Goal: Task Accomplishment & Management: Manage account settings

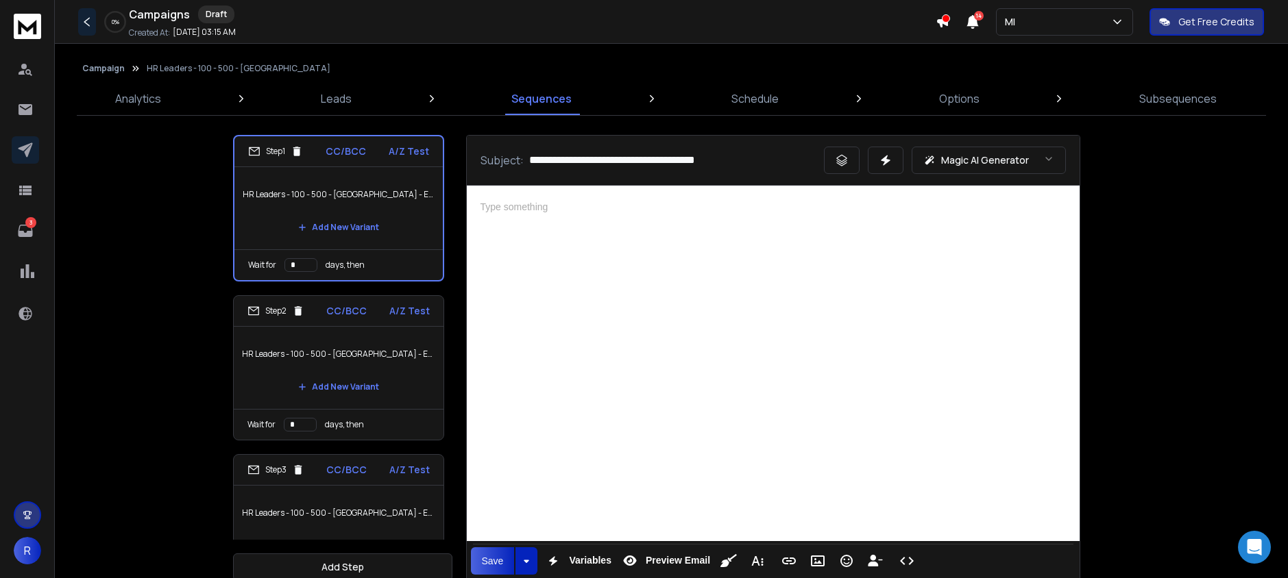
scroll to position [18, 0]
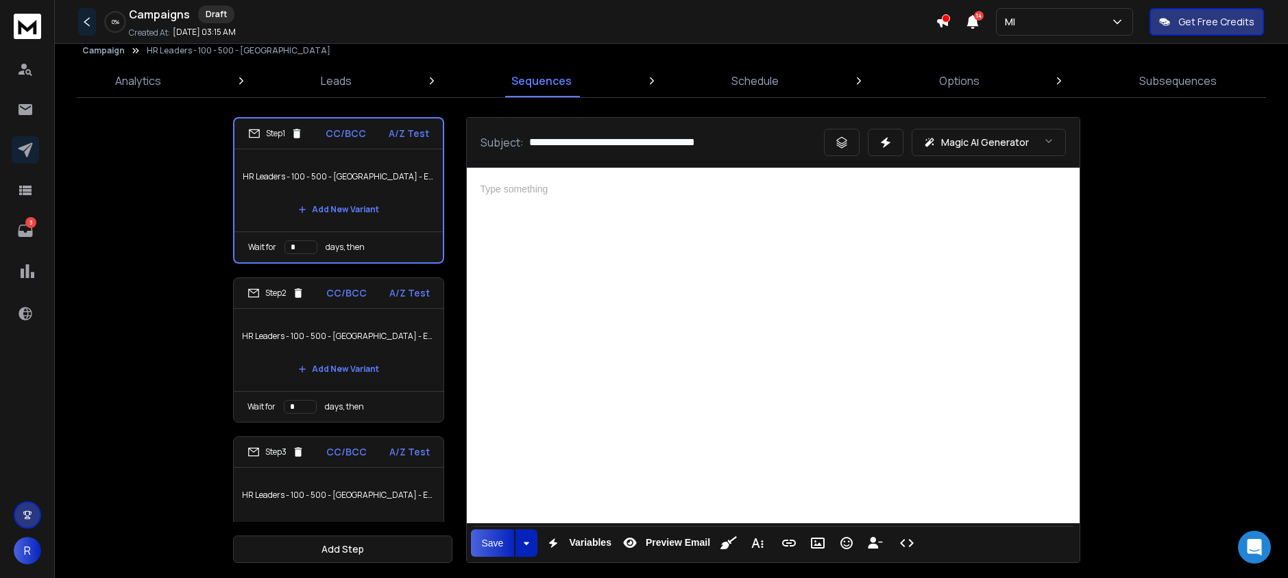
click at [89, 23] on icon at bounding box center [87, 22] width 12 height 12
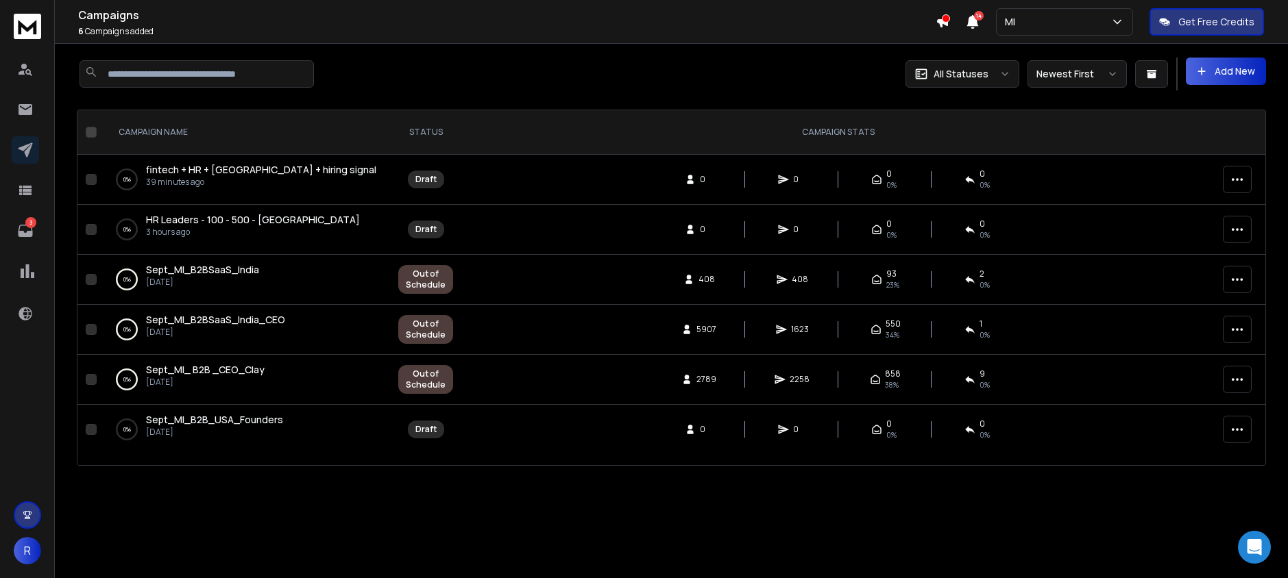
click at [1241, 232] on icon "button" at bounding box center [1237, 230] width 14 height 14
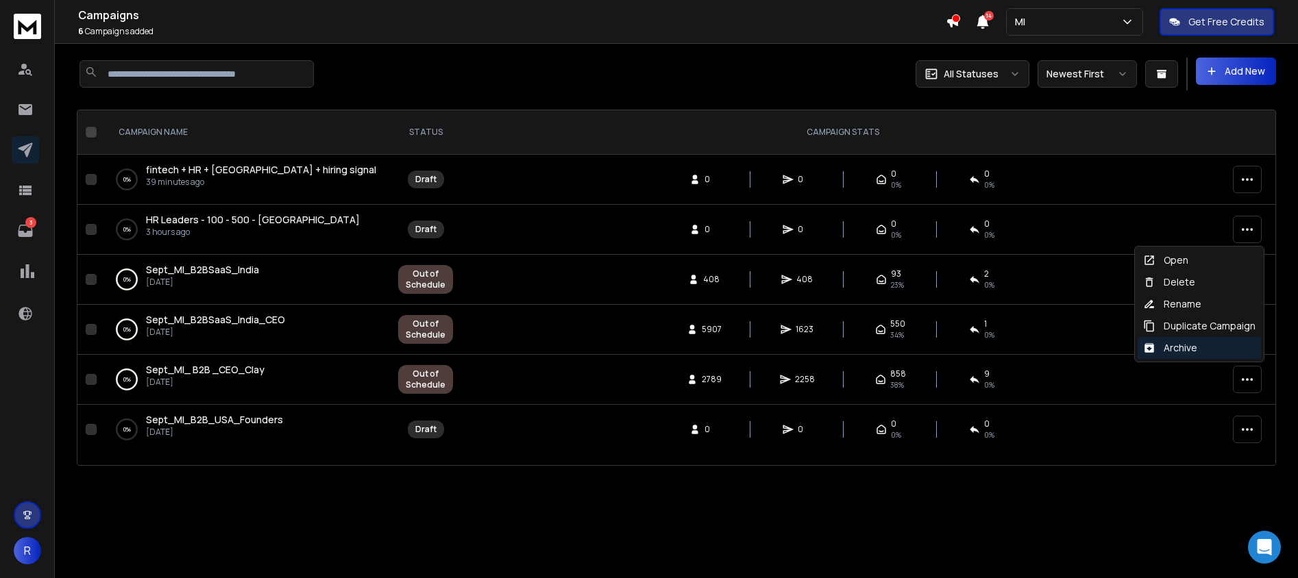
click at [1155, 349] on icon at bounding box center [1149, 348] width 12 height 12
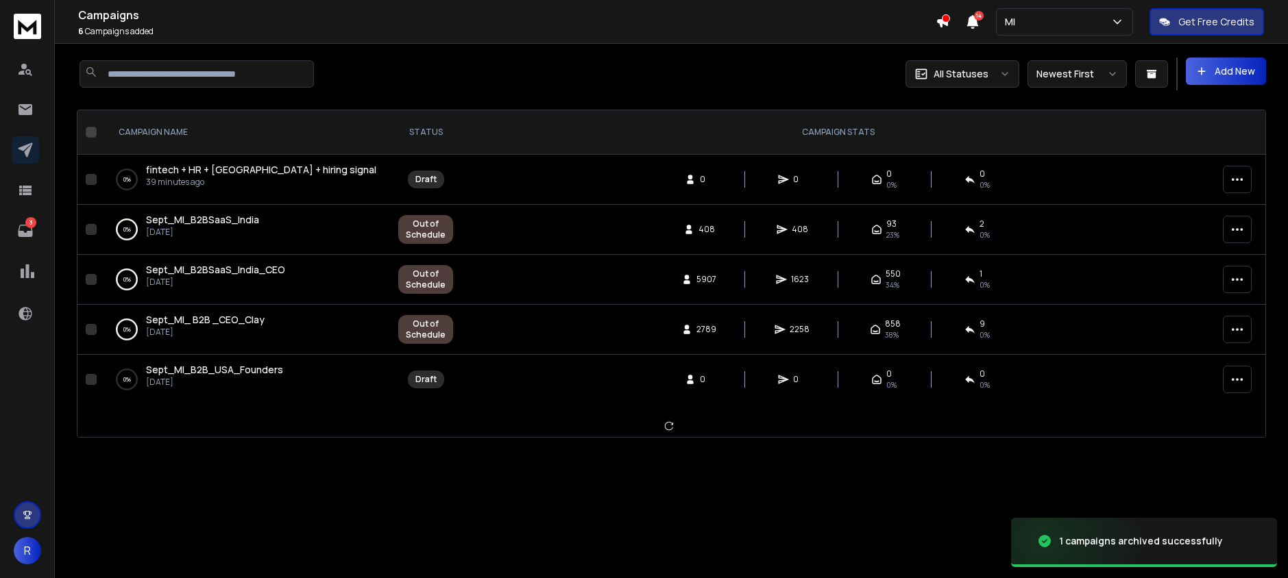
click at [1243, 169] on button "button" at bounding box center [1237, 179] width 29 height 27
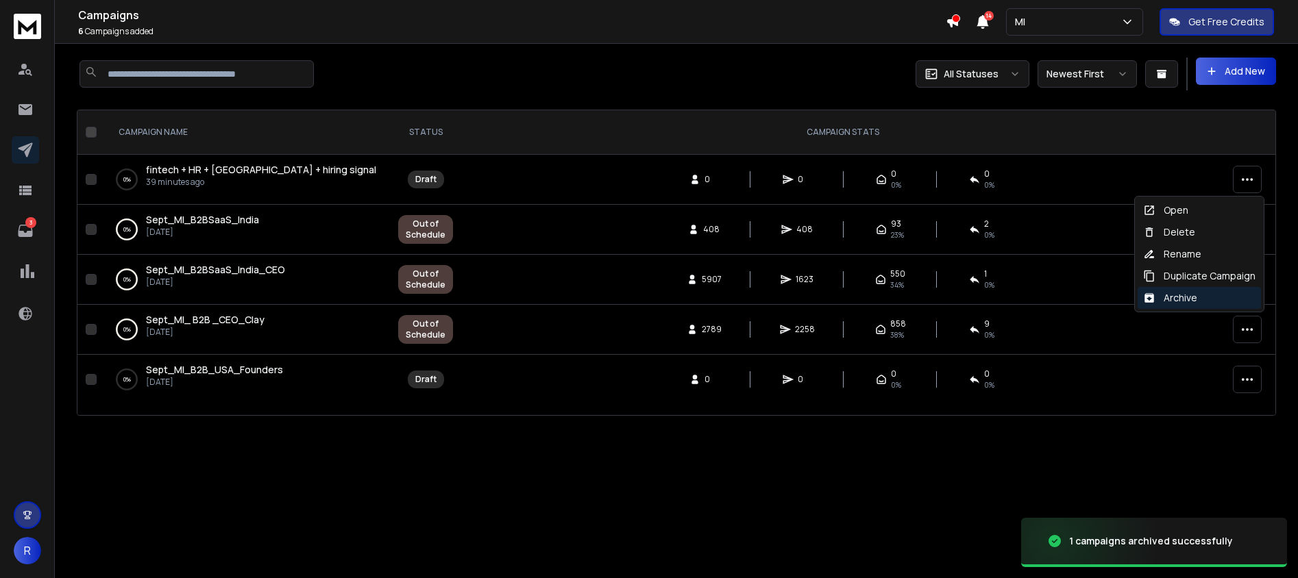
drag, startPoint x: 1160, startPoint y: 294, endPoint x: 761, endPoint y: 282, distance: 398.4
click at [1160, 294] on div "Archive" at bounding box center [1170, 298] width 54 height 14
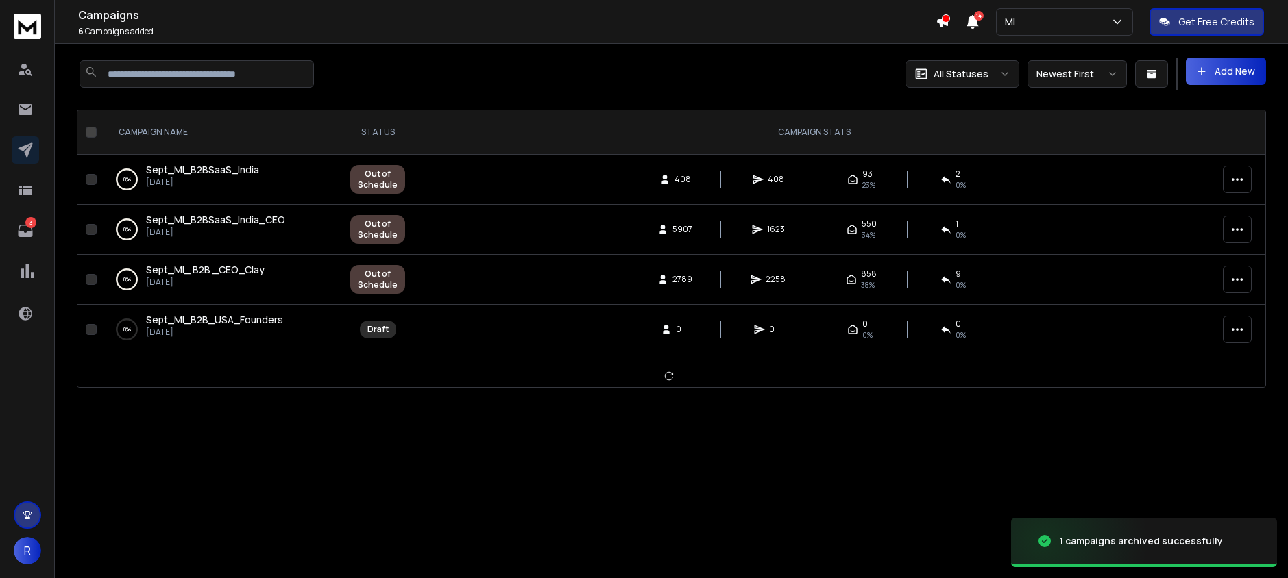
click at [206, 158] on td "0 % Sept_MI_B2BSaaS_India 3 days ago" at bounding box center [222, 180] width 240 height 50
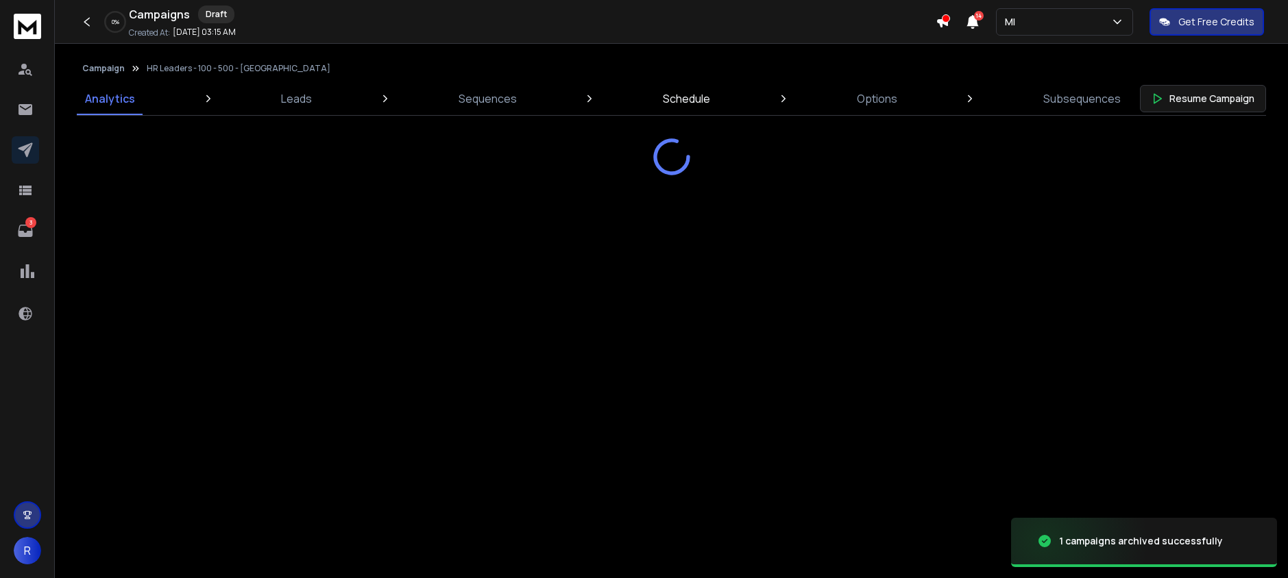
click at [671, 103] on p "Schedule" at bounding box center [686, 98] width 47 height 16
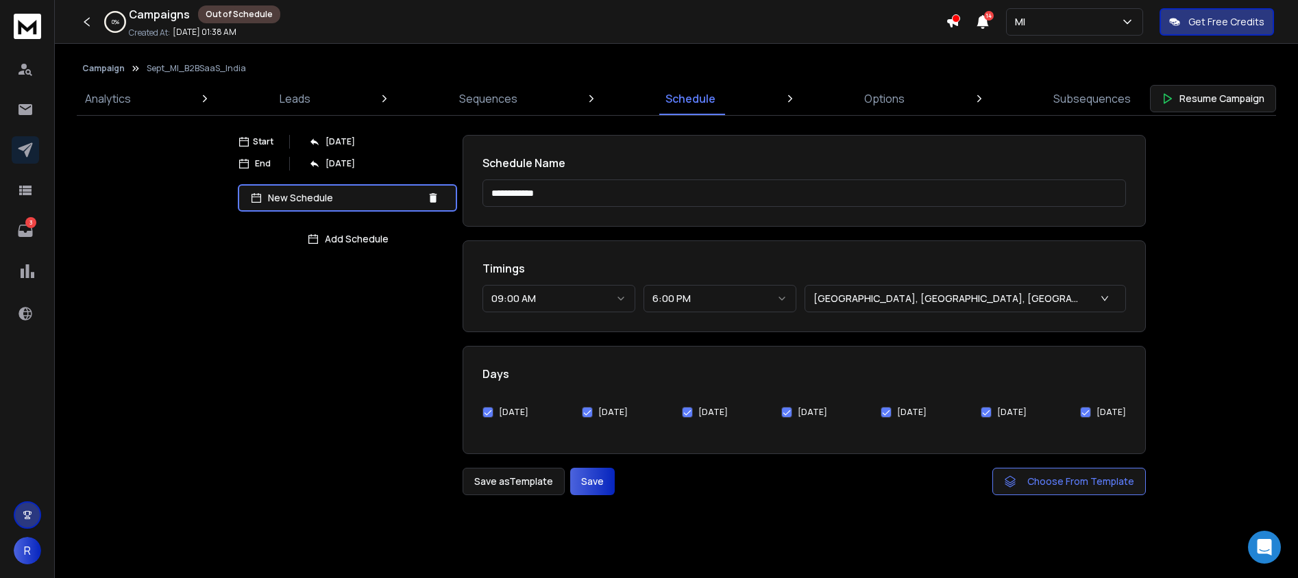
click at [355, 164] on p "Thu Sep 11 2025" at bounding box center [340, 163] width 29 height 11
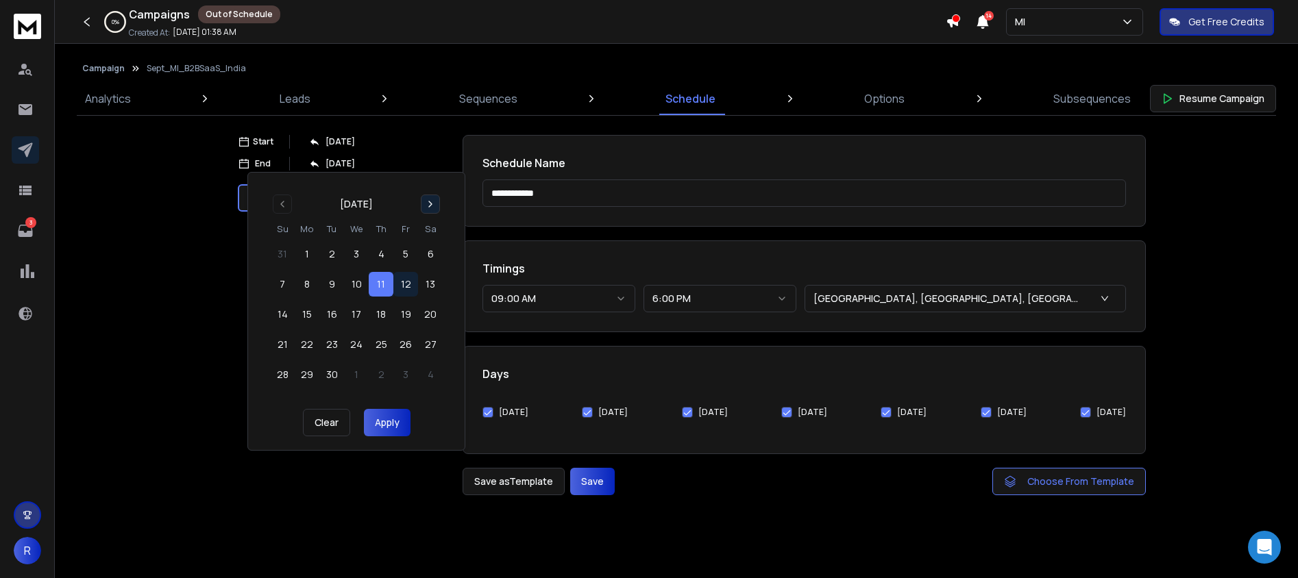
click at [439, 202] on button "Go to next month" at bounding box center [430, 204] width 19 height 19
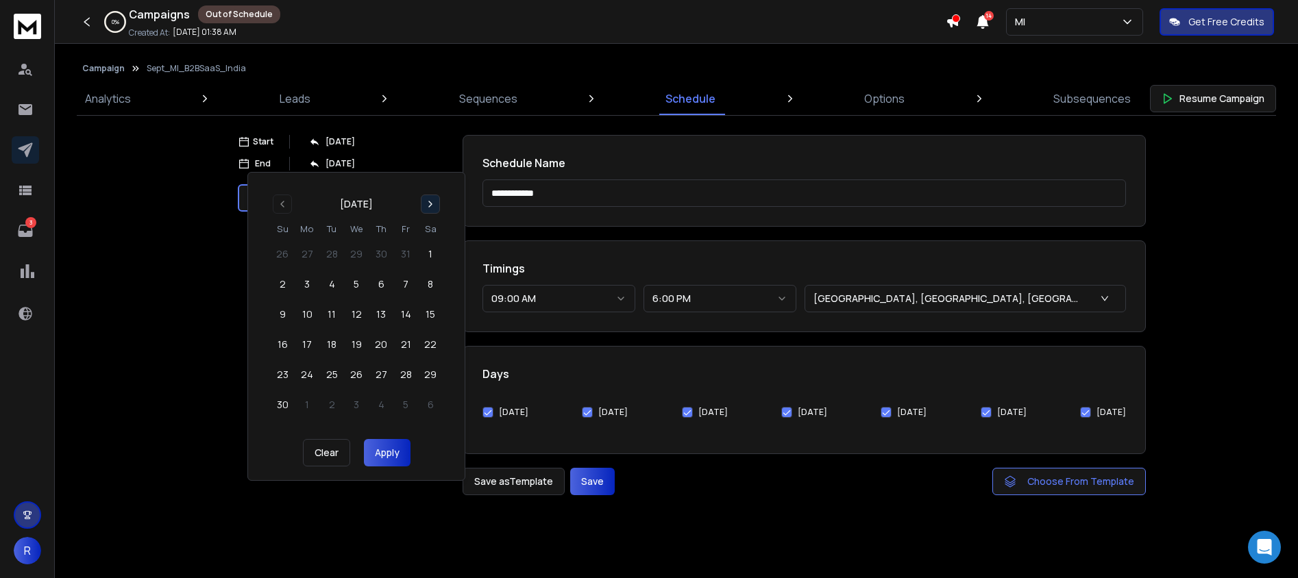
click at [438, 203] on button "Go to next month" at bounding box center [430, 204] width 19 height 19
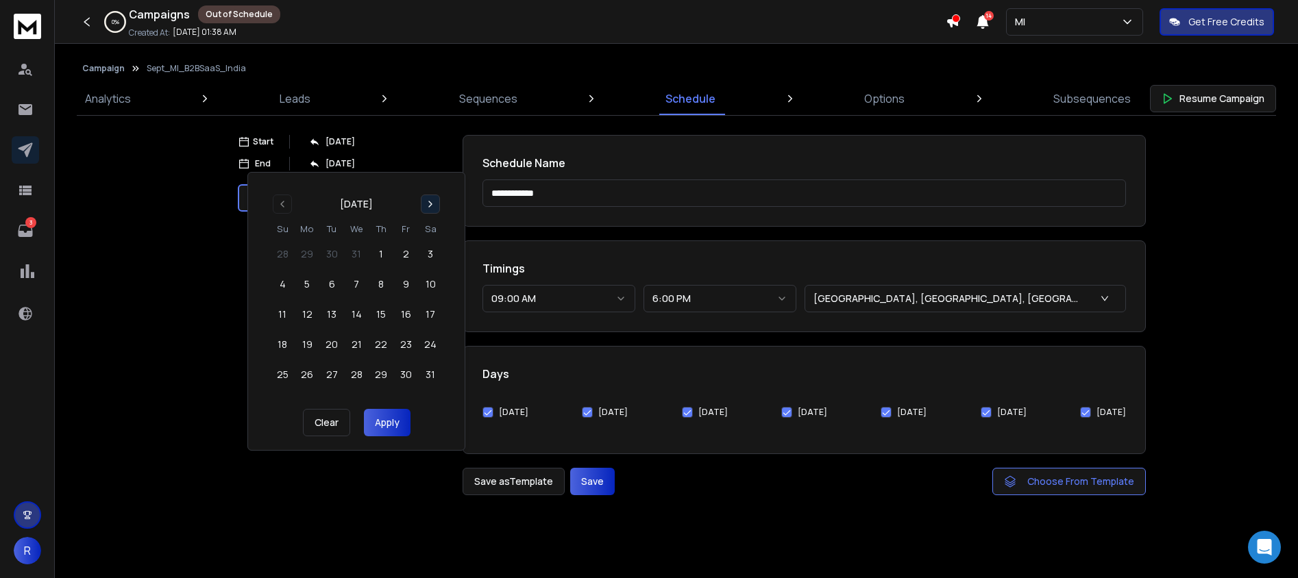
click at [438, 203] on button "Go to next month" at bounding box center [430, 204] width 19 height 19
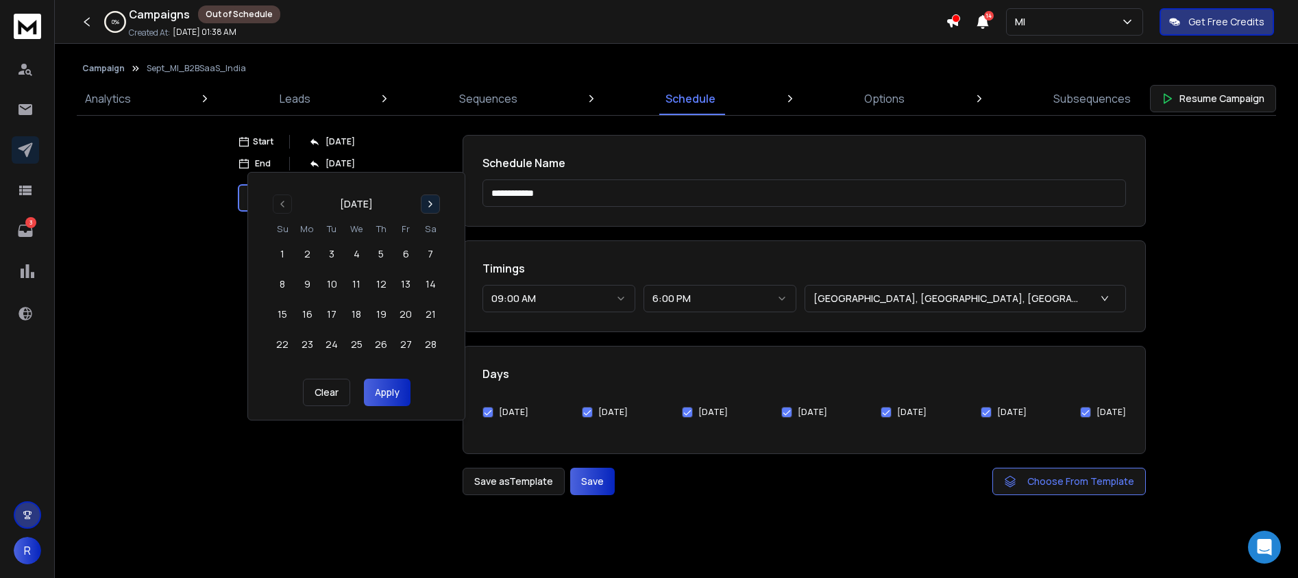
click at [435, 205] on button "Go to next month" at bounding box center [430, 204] width 19 height 19
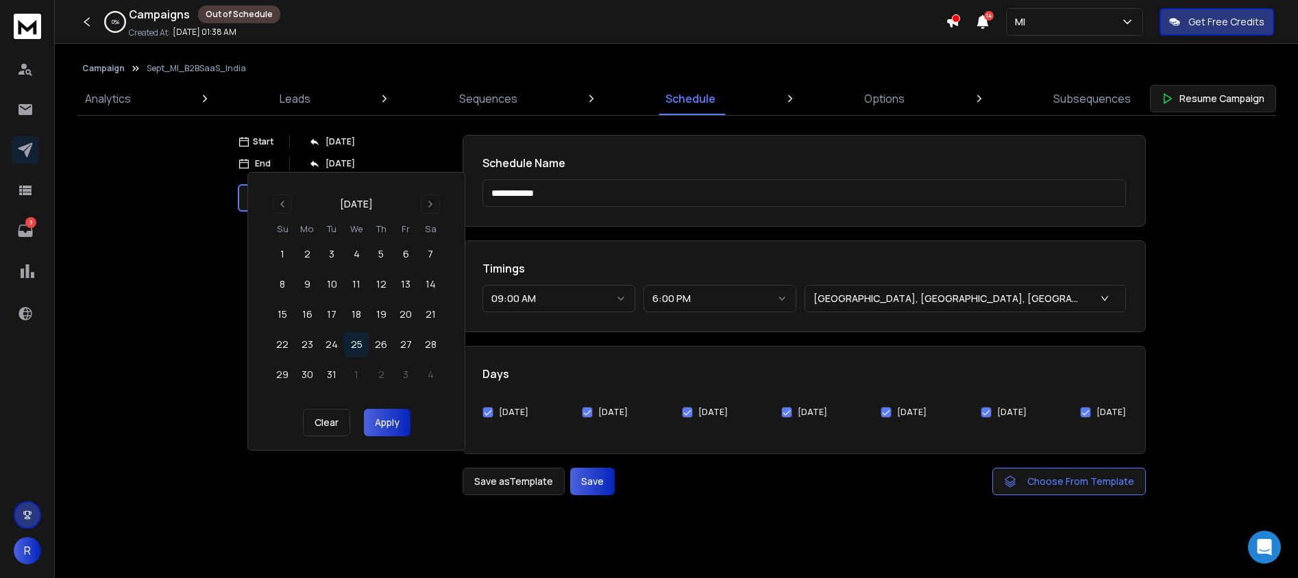
click at [362, 332] on button "25" at bounding box center [356, 344] width 25 height 25
click at [398, 437] on div "March 2026 Su Mo Tu We Th Fr Sa 1 2 3 4 5 6 7 8 9 10 11 12 13 14 15 16 17 18 19…" at bounding box center [356, 312] width 217 height 278
click at [398, 435] on button "Apply" at bounding box center [387, 422] width 47 height 27
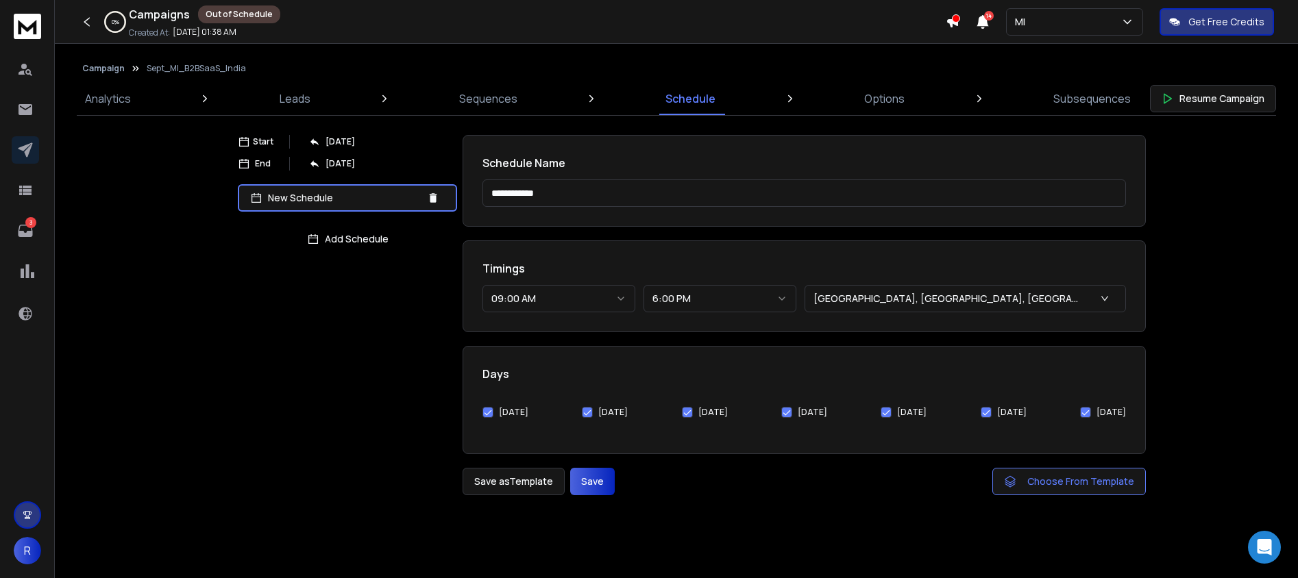
click at [583, 491] on button "Save" at bounding box center [592, 481] width 45 height 27
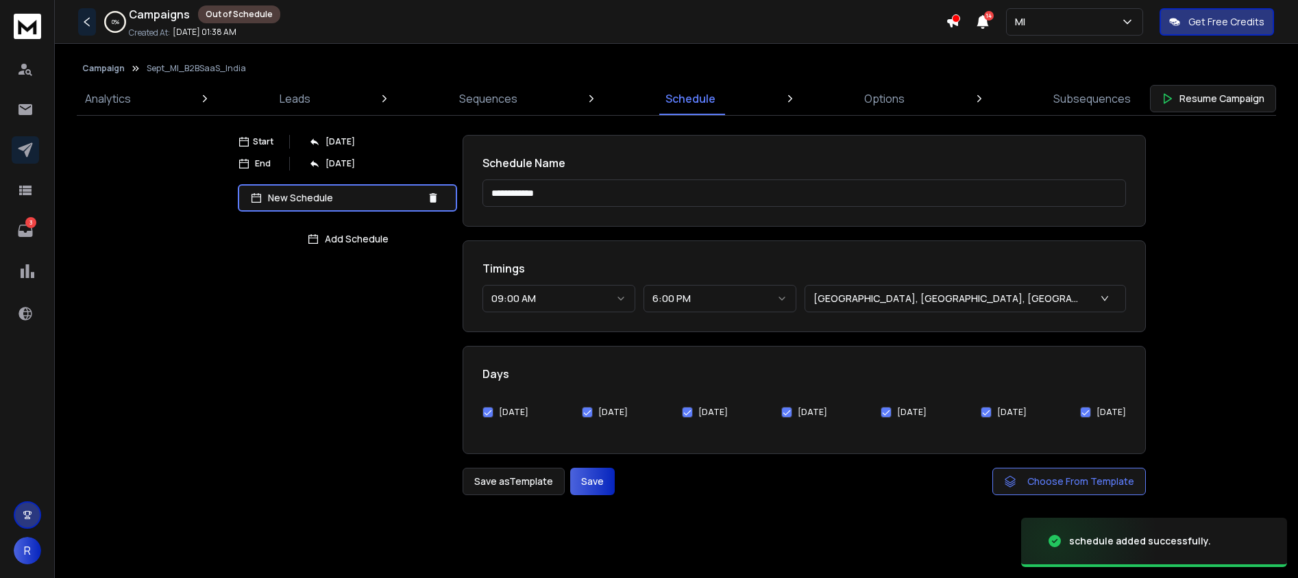
click at [91, 19] on icon at bounding box center [87, 22] width 12 height 12
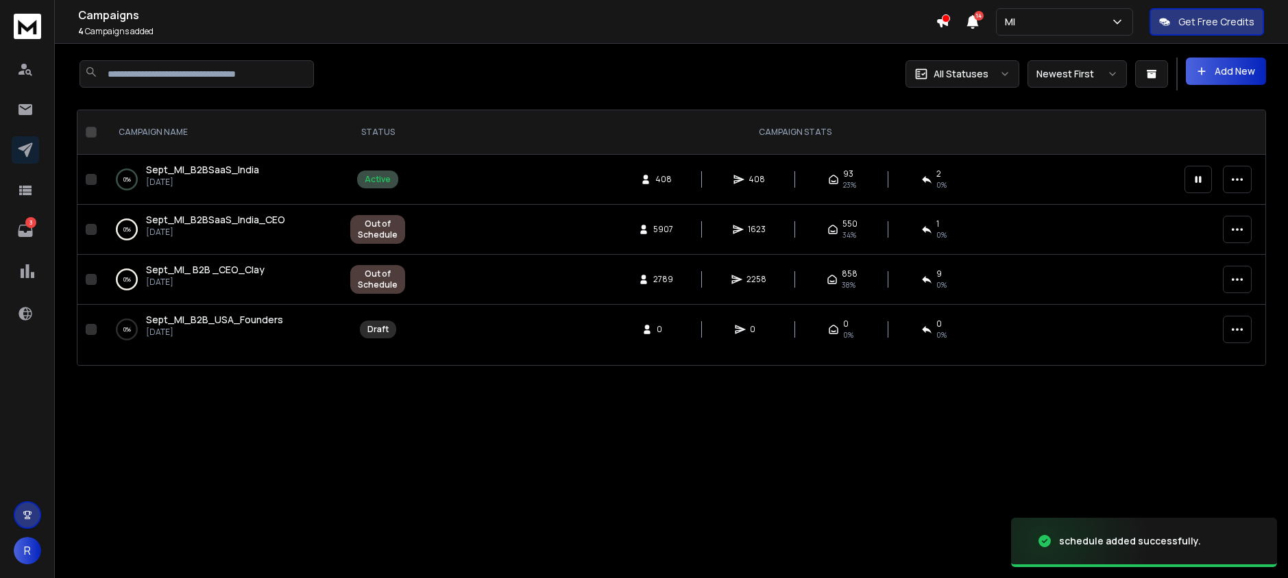
click at [222, 219] on span "Sept_MI_B2BSaaS_India_CEO" at bounding box center [215, 219] width 139 height 13
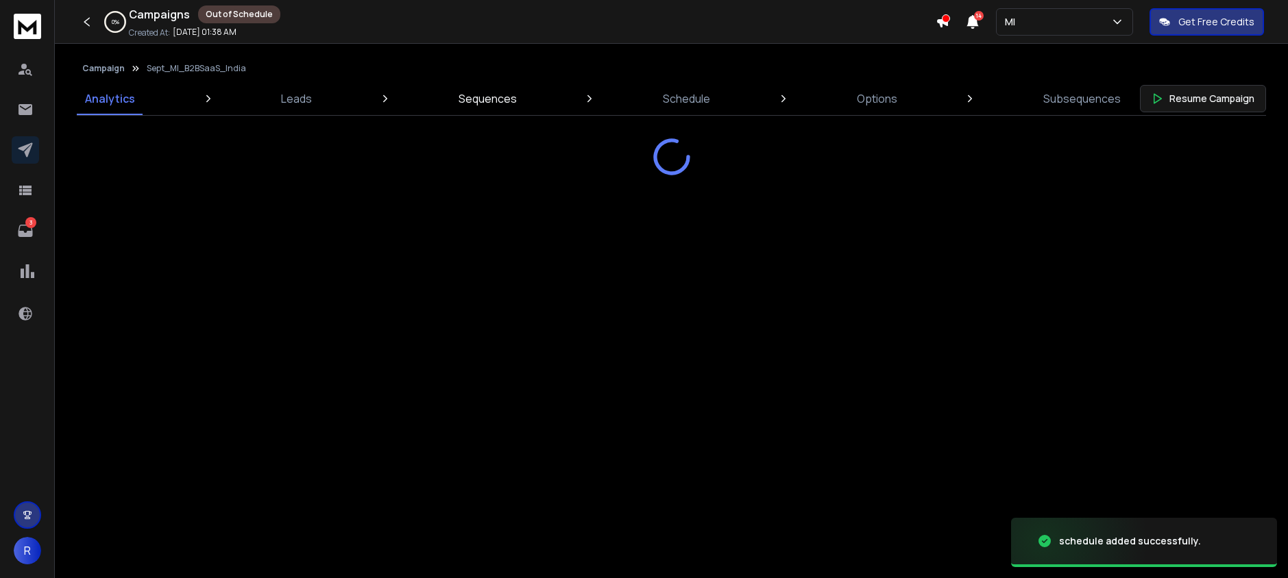
click at [463, 98] on p "Sequences" at bounding box center [488, 98] width 58 height 16
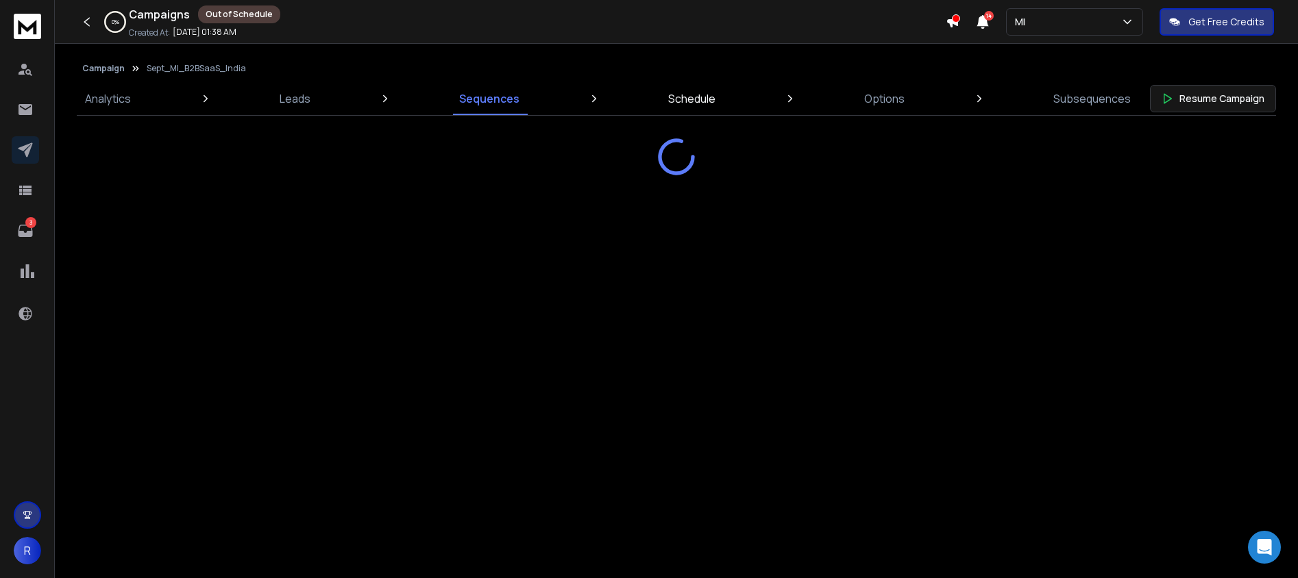
click at [713, 92] on p "Schedule" at bounding box center [691, 98] width 47 height 16
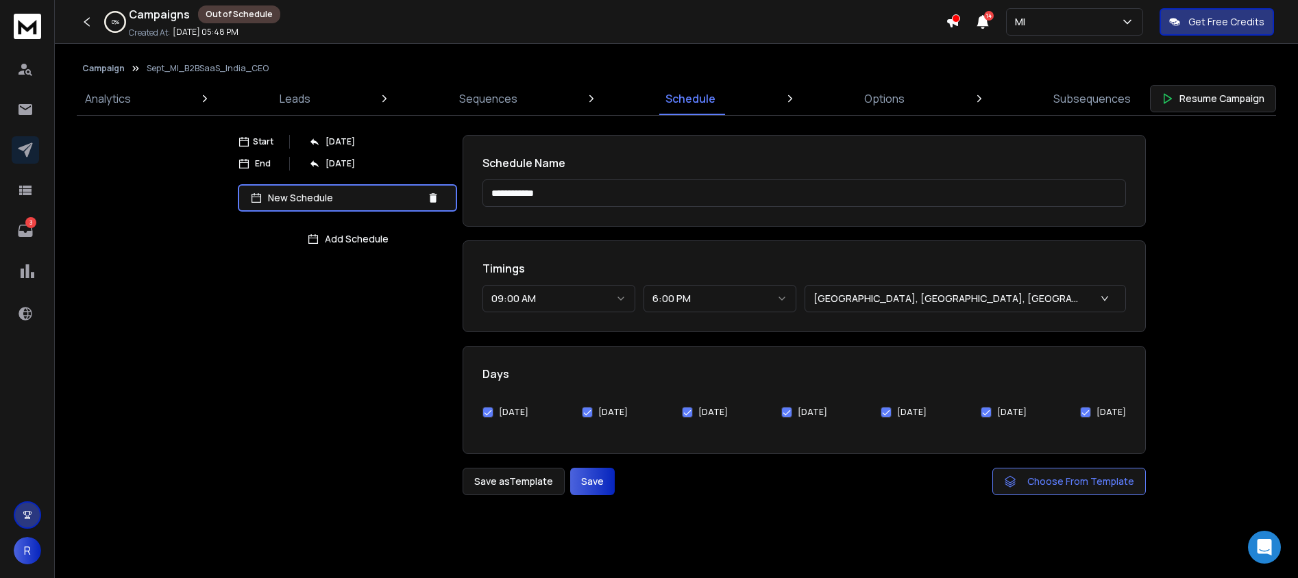
click at [350, 167] on p "Thu Sep 11 2025" at bounding box center [340, 163] width 29 height 11
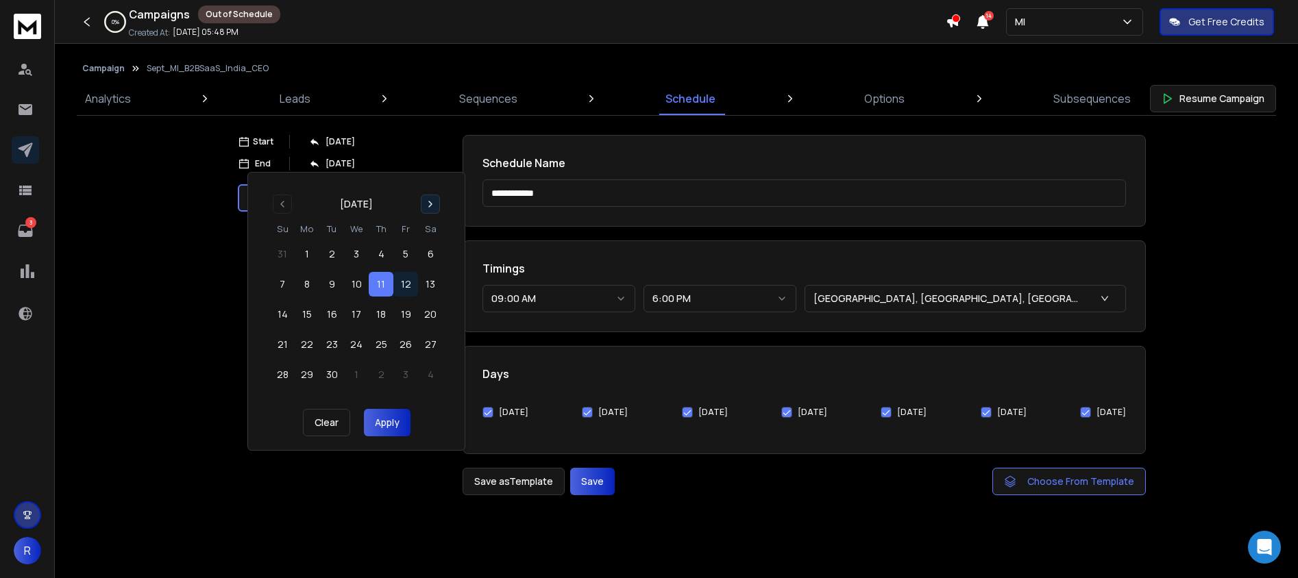
click at [426, 197] on button "Go to next month" at bounding box center [430, 204] width 19 height 19
click at [426, 198] on button "Go to next month" at bounding box center [430, 204] width 19 height 19
click at [426, 199] on icon "Go to next month" at bounding box center [430, 204] width 11 height 11
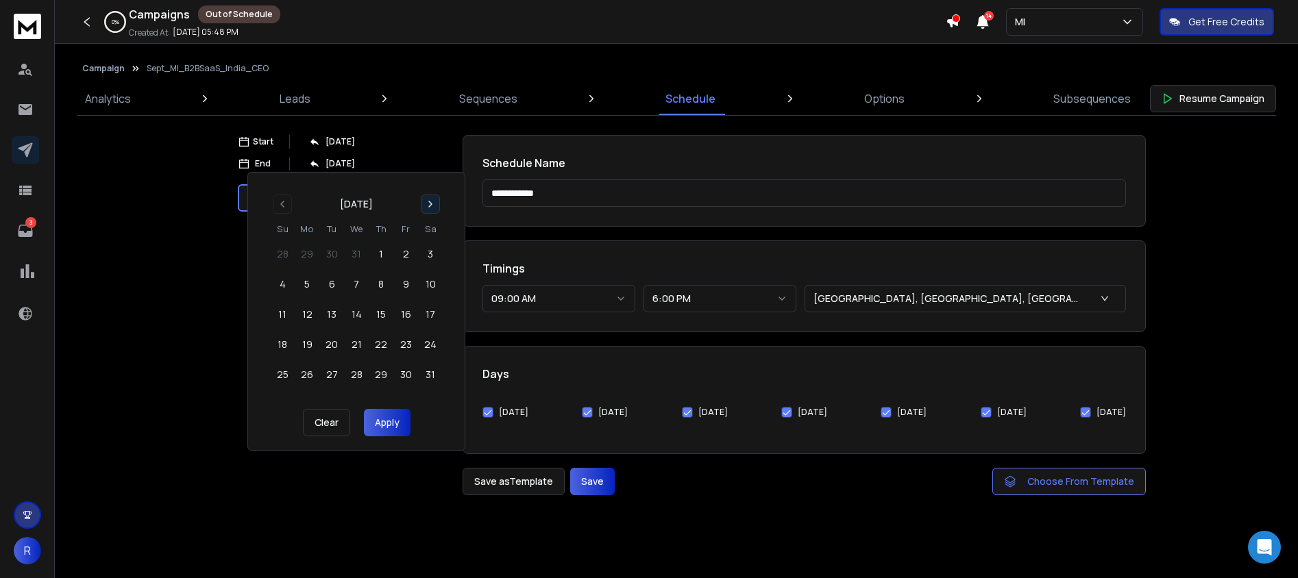
click at [426, 199] on icon "Go to next month" at bounding box center [430, 204] width 11 height 11
click at [381, 344] on button "26" at bounding box center [381, 344] width 25 height 25
click at [402, 431] on button "Apply" at bounding box center [387, 422] width 47 height 27
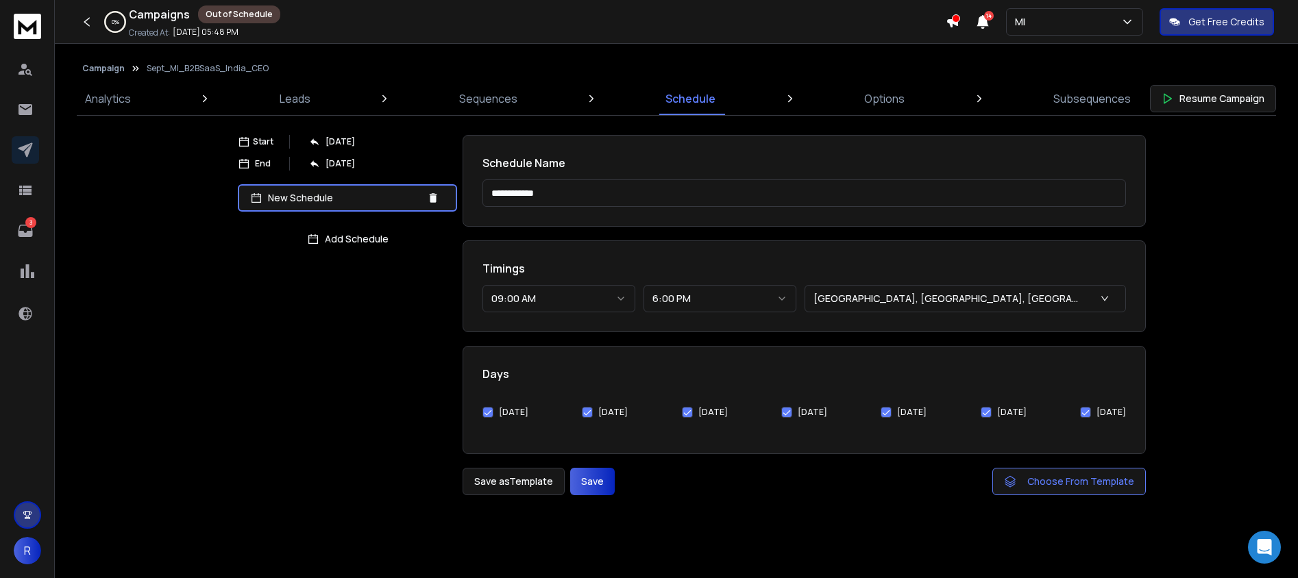
click at [592, 491] on button "Save" at bounding box center [592, 481] width 45 height 27
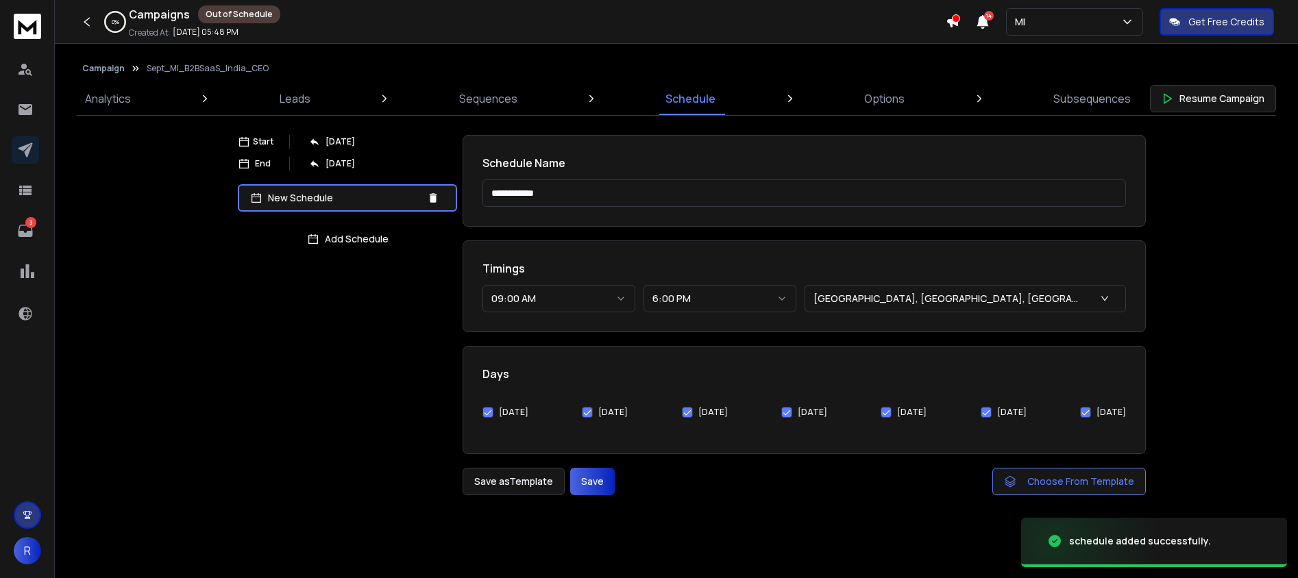
click at [77, 25] on div "0 % Campaigns Out of Schedule Created At: Sep 08, 2025, 05:48 PM 14 MI Get Free…" at bounding box center [649, 22] width 1298 height 44
click at [85, 17] on icon at bounding box center [87, 22] width 12 height 12
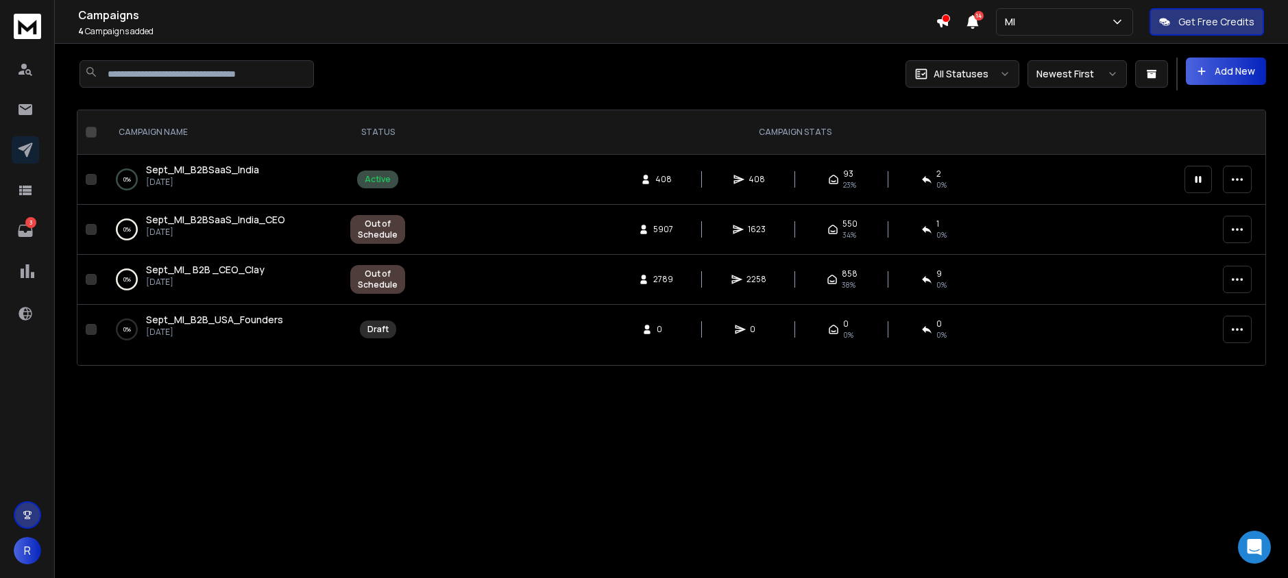
click at [214, 276] on span "Sept_MI_ B2B _CEO_Clay" at bounding box center [205, 269] width 119 height 13
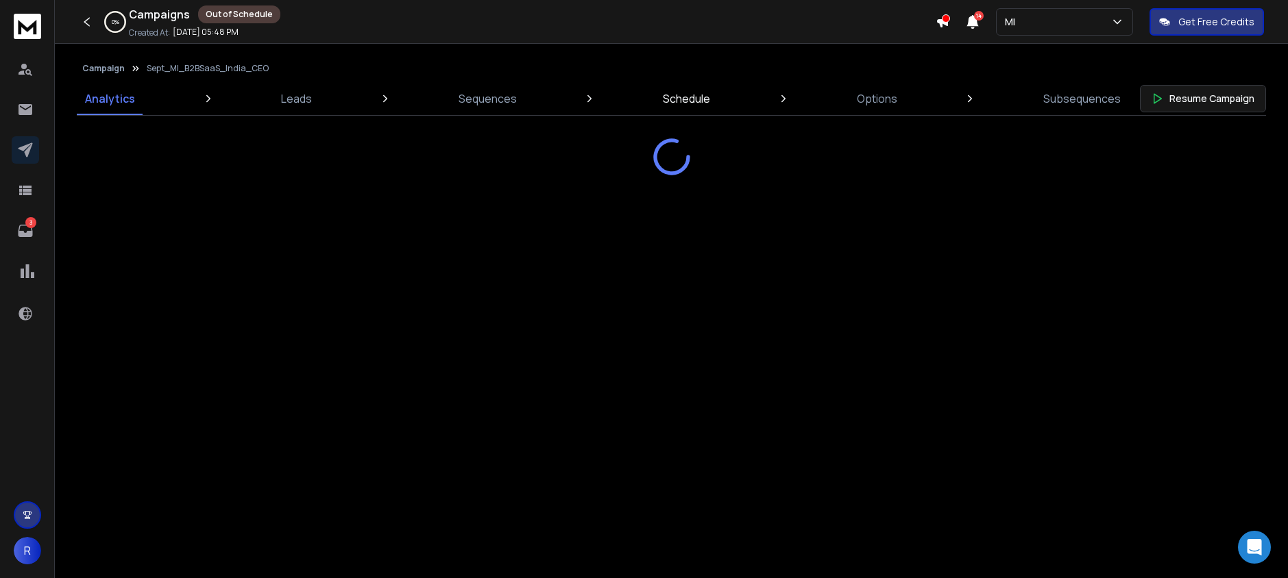
click at [677, 110] on link "Schedule" at bounding box center [687, 98] width 64 height 33
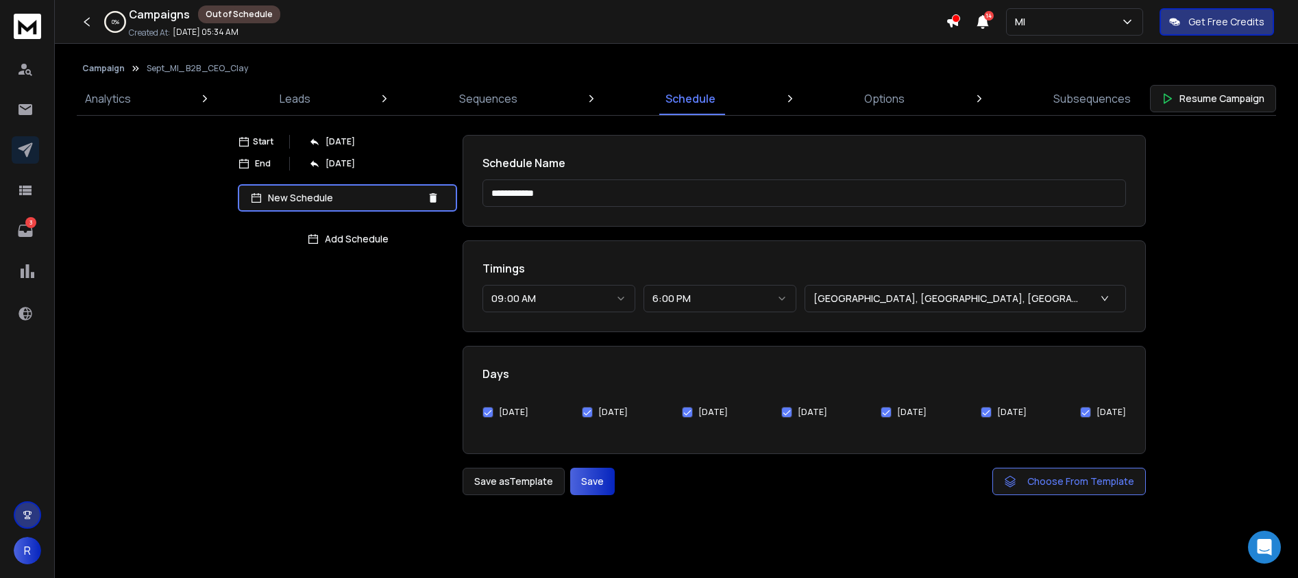
click at [355, 169] on p "Thu Sep 11 2025" at bounding box center [340, 163] width 29 height 11
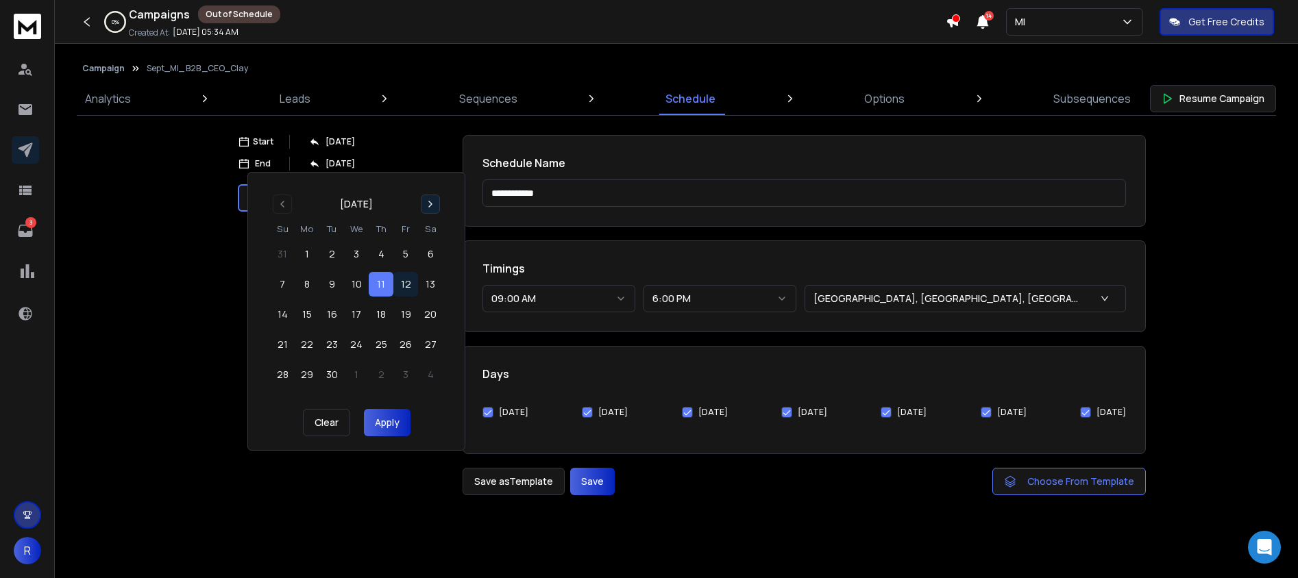
click at [435, 204] on icon "Go to next month" at bounding box center [430, 204] width 11 height 11
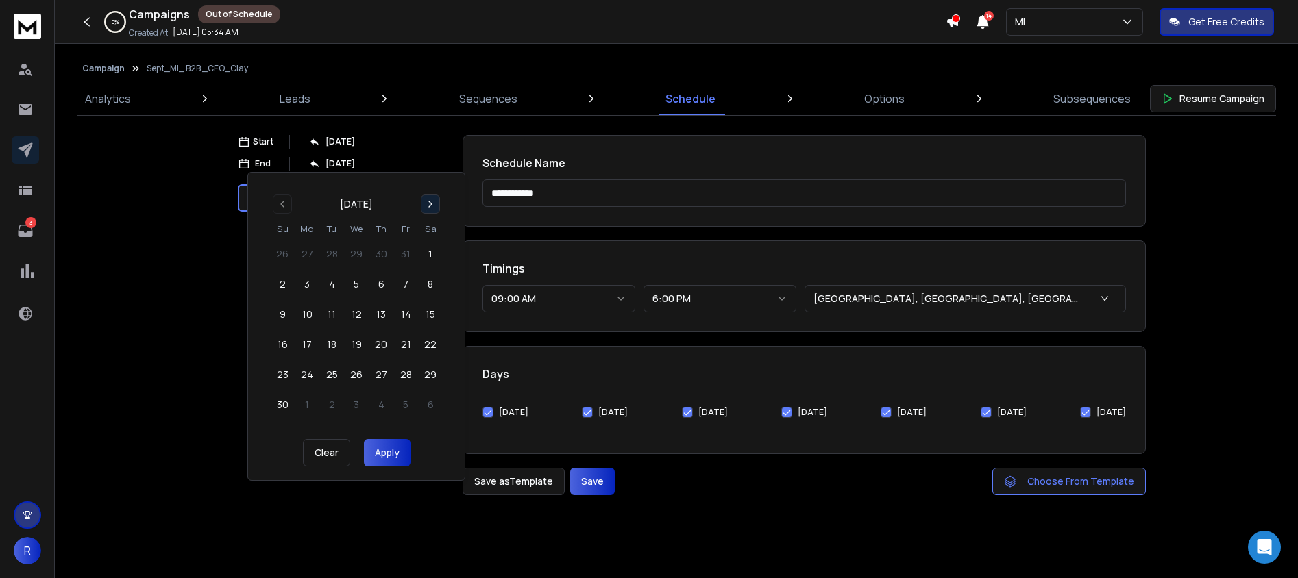
click at [435, 204] on icon "Go to next month" at bounding box center [430, 204] width 11 height 11
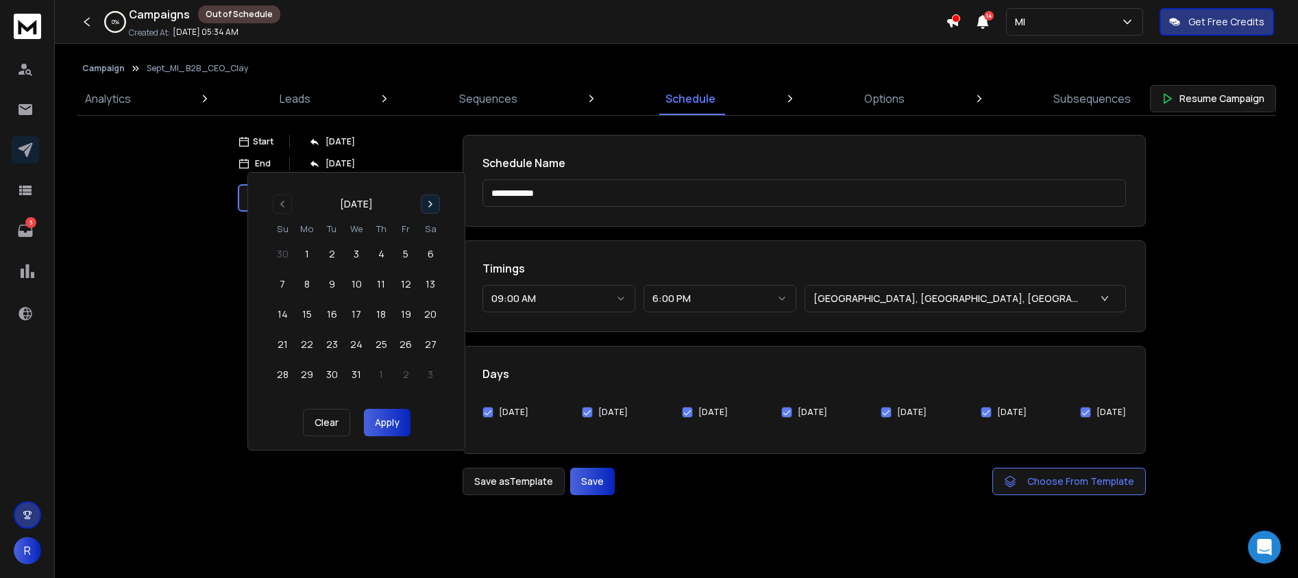
click at [435, 204] on icon "Go to next month" at bounding box center [430, 204] width 11 height 11
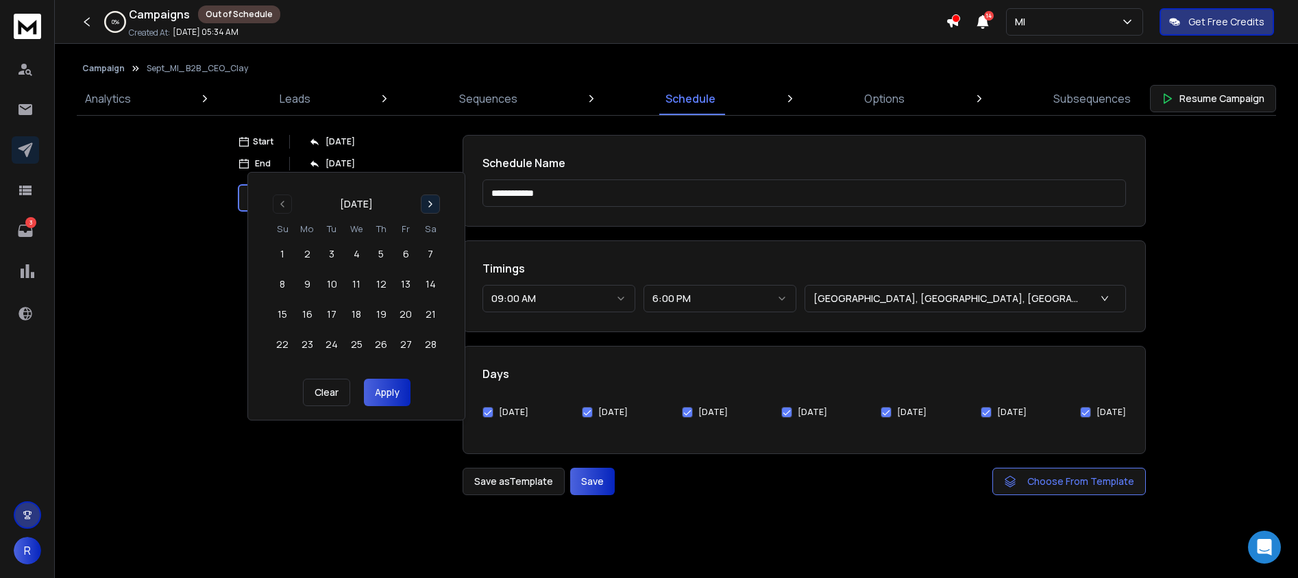
click at [435, 204] on icon "Go to next month" at bounding box center [430, 204] width 11 height 11
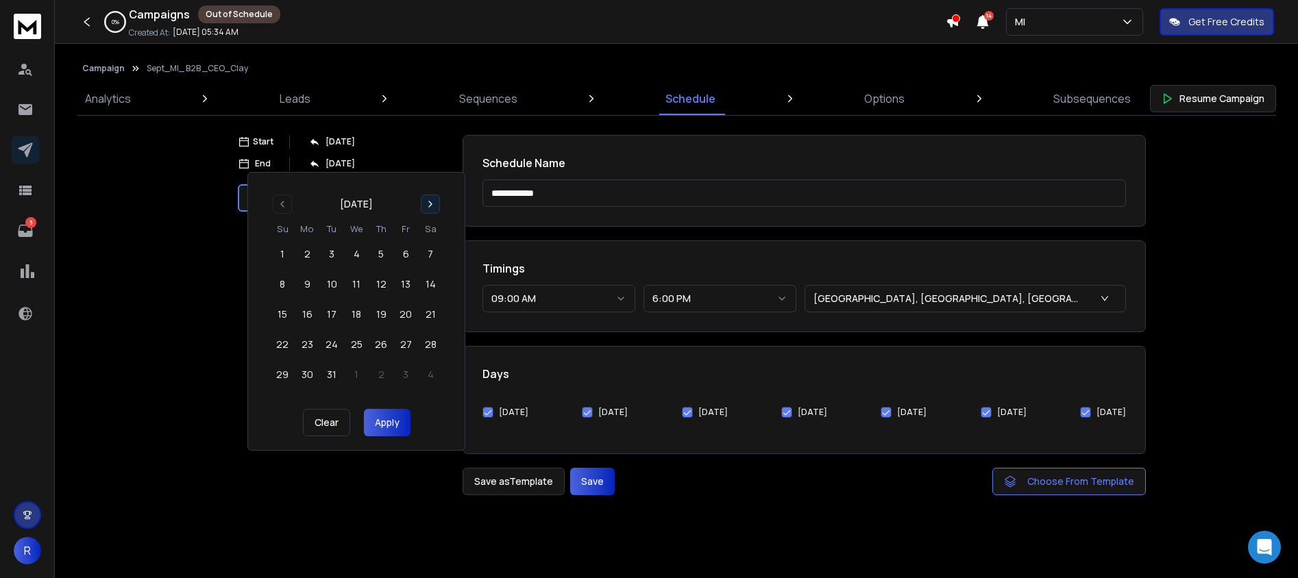
click at [435, 204] on icon "Go to next month" at bounding box center [430, 204] width 11 height 11
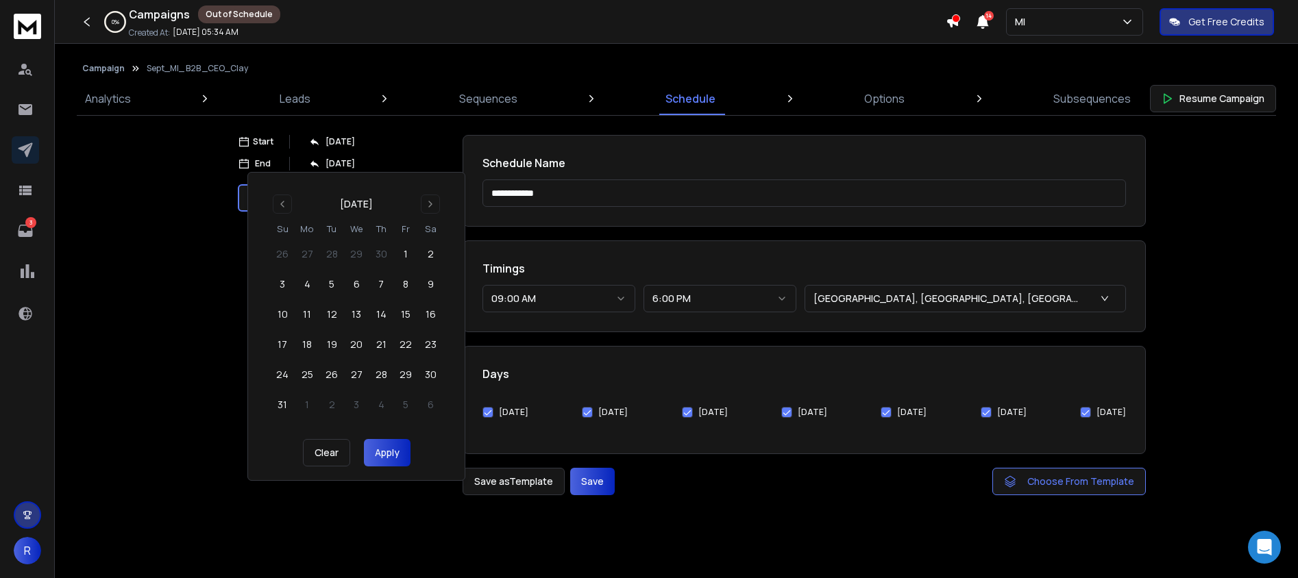
click at [400, 394] on button "5" at bounding box center [405, 405] width 25 height 25
click at [396, 375] on button "29" at bounding box center [405, 375] width 25 height 25
click at [406, 441] on button "Apply" at bounding box center [387, 452] width 47 height 27
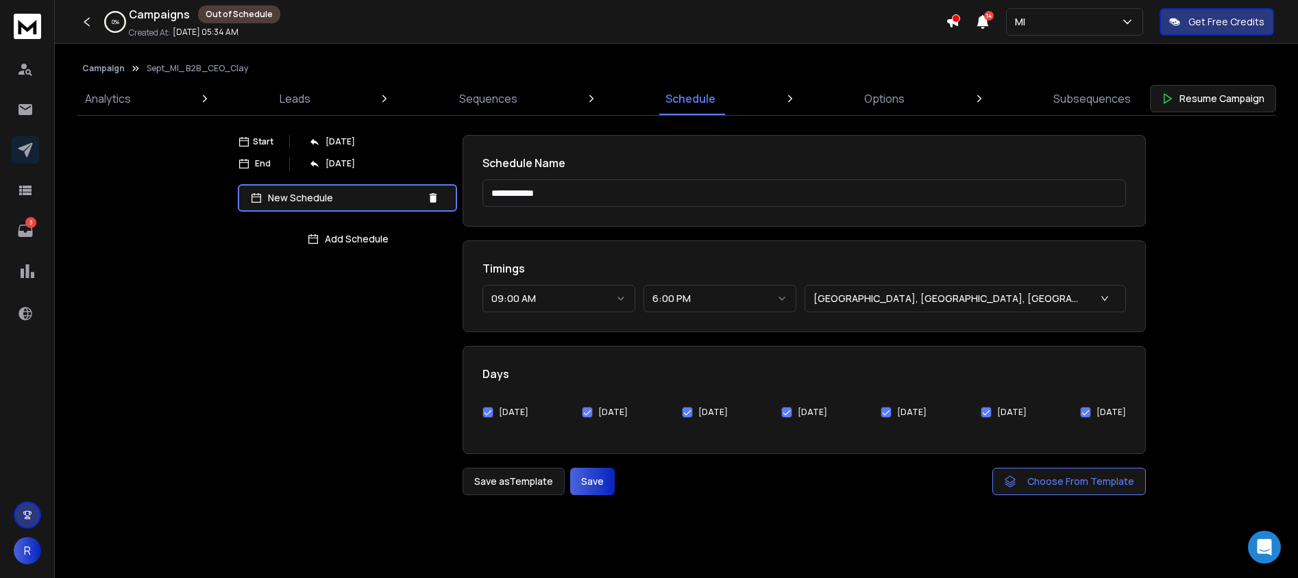
click at [595, 495] on button "Save" at bounding box center [592, 481] width 45 height 27
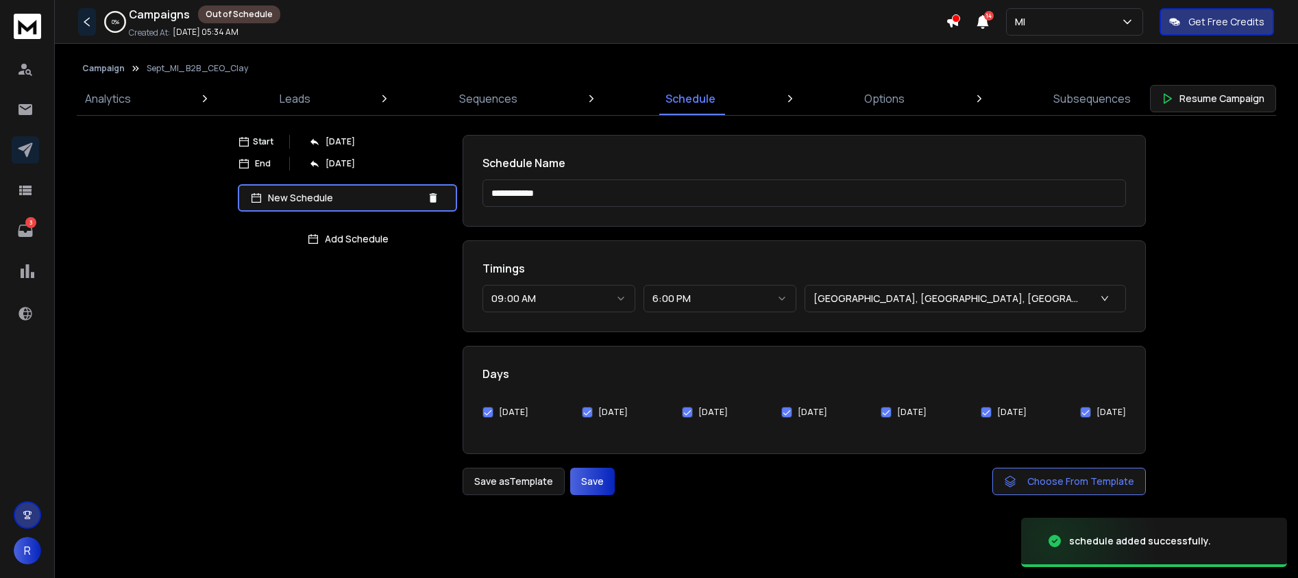
click at [88, 27] on icon at bounding box center [87, 22] width 12 height 12
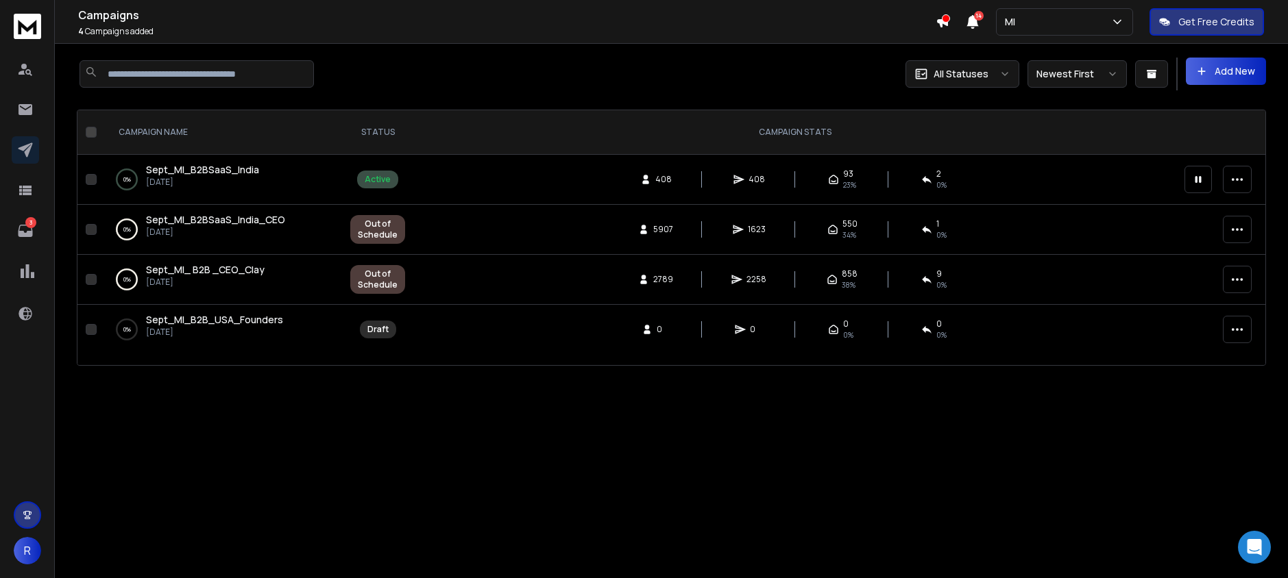
click at [269, 232] on p "4 days ago" at bounding box center [215, 232] width 139 height 11
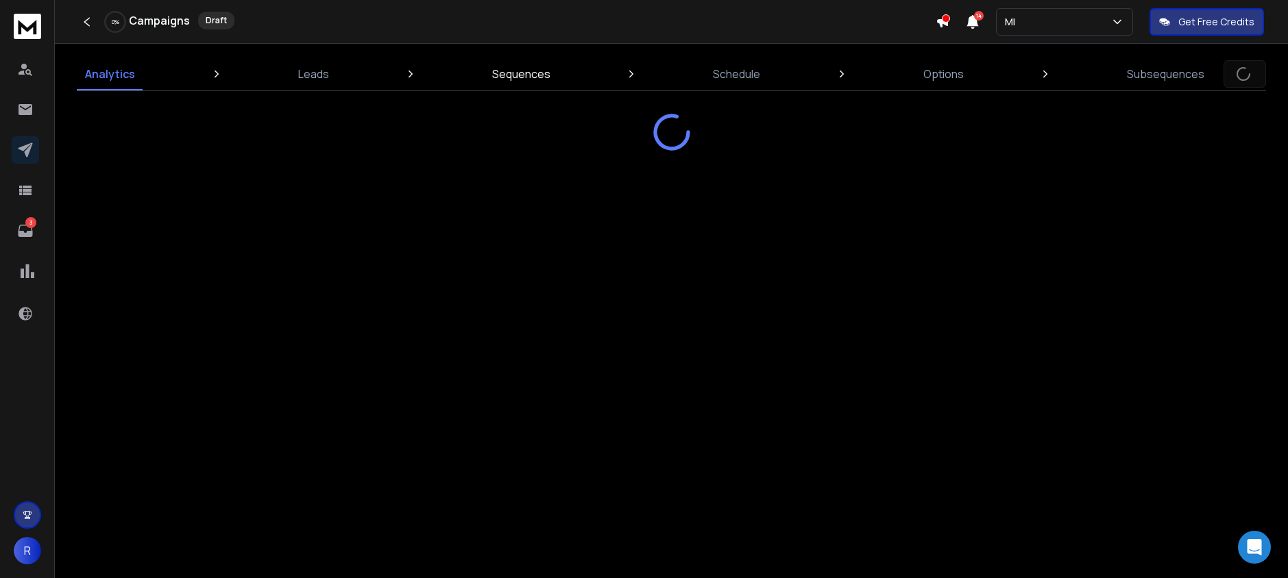
click at [538, 73] on p "Sequences" at bounding box center [521, 74] width 58 height 16
drag, startPoint x: 779, startPoint y: 73, endPoint x: 764, endPoint y: 73, distance: 15.8
click at [773, 73] on div "Analytics Leads Sequences Schedule Options Subsequences" at bounding box center [650, 74] width 1146 height 33
click at [764, 73] on p "Schedule" at bounding box center [741, 74] width 47 height 16
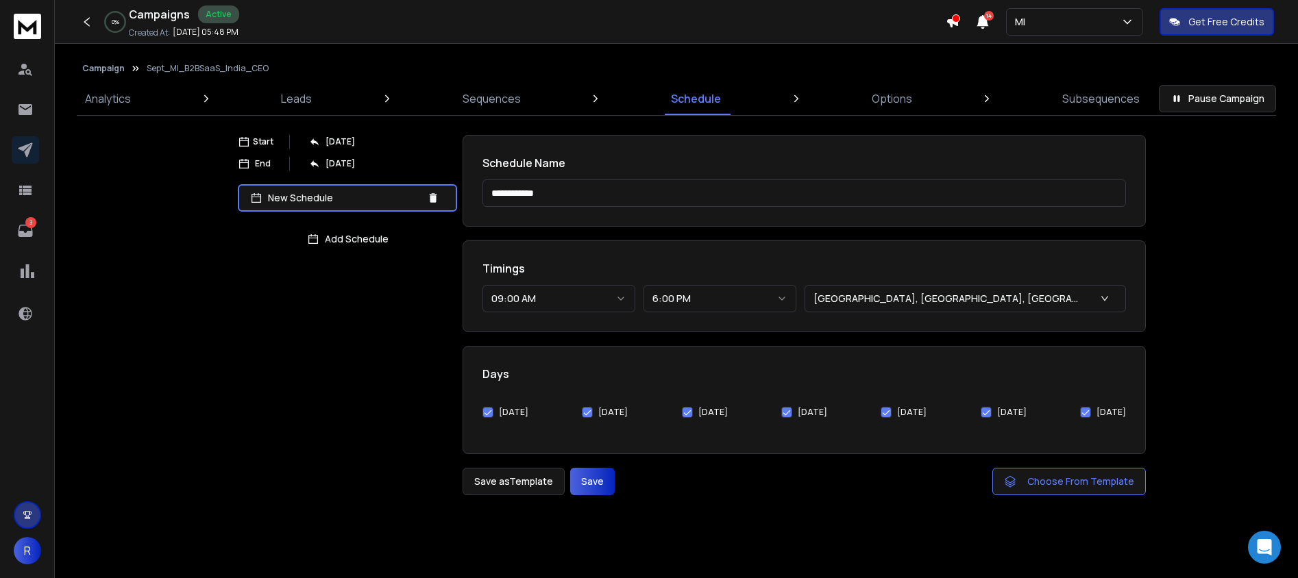
click at [354, 167] on p "Thu Mar 26 2026" at bounding box center [340, 163] width 29 height 11
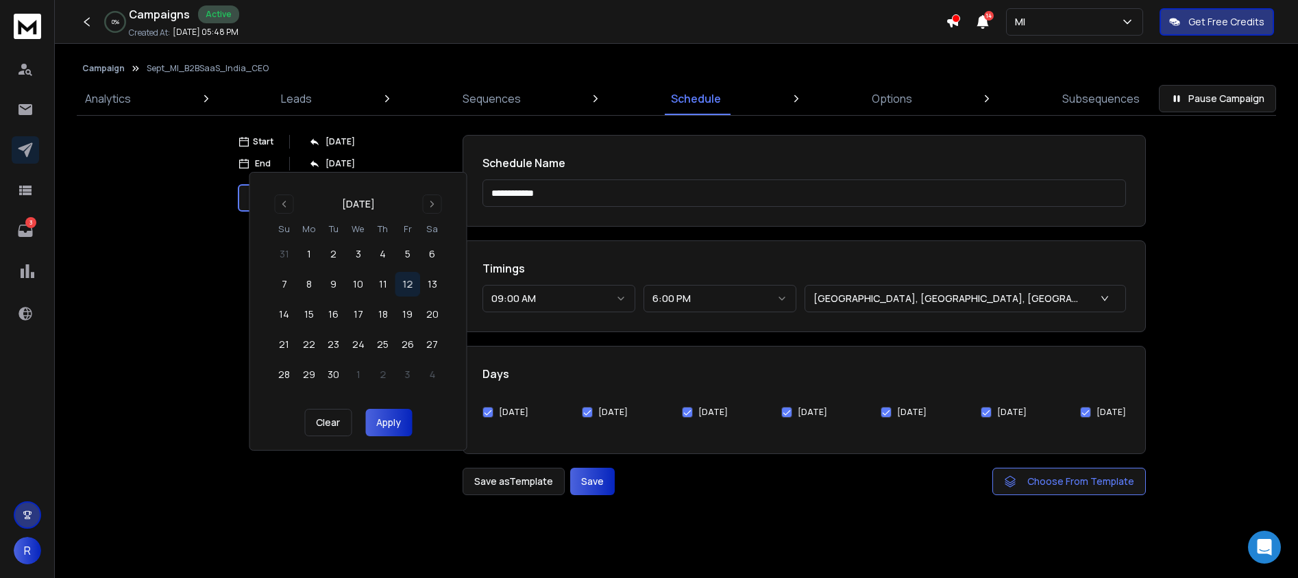
click at [426, 145] on div "Start Mon Sep 08 2025" at bounding box center [347, 142] width 219 height 14
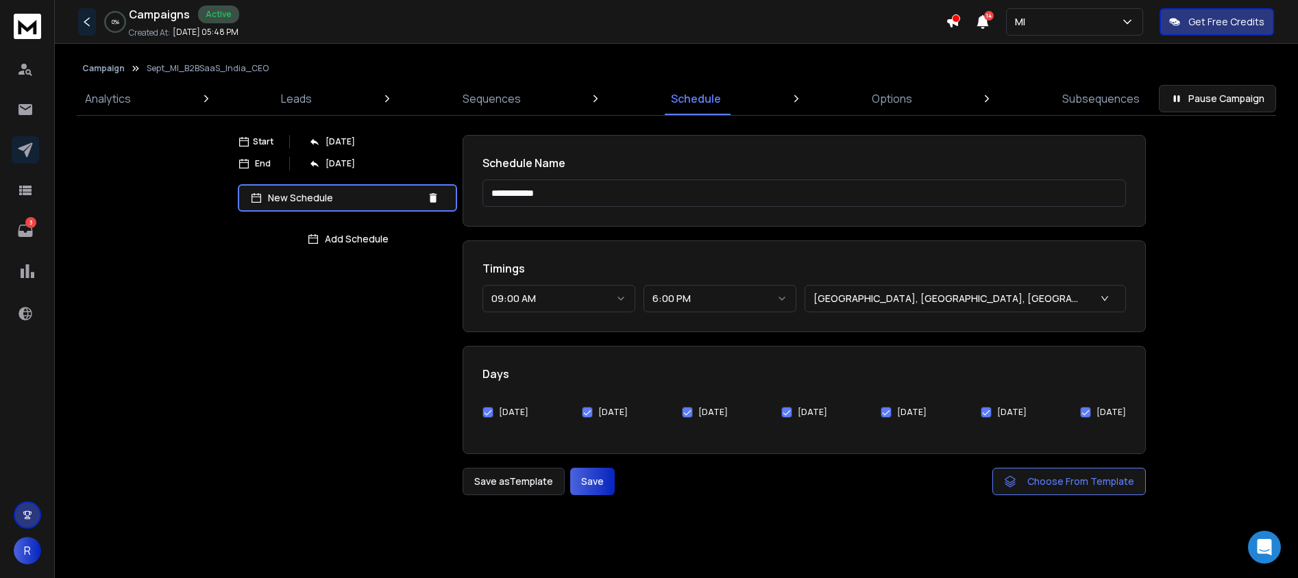
click at [93, 23] on icon at bounding box center [87, 22] width 12 height 12
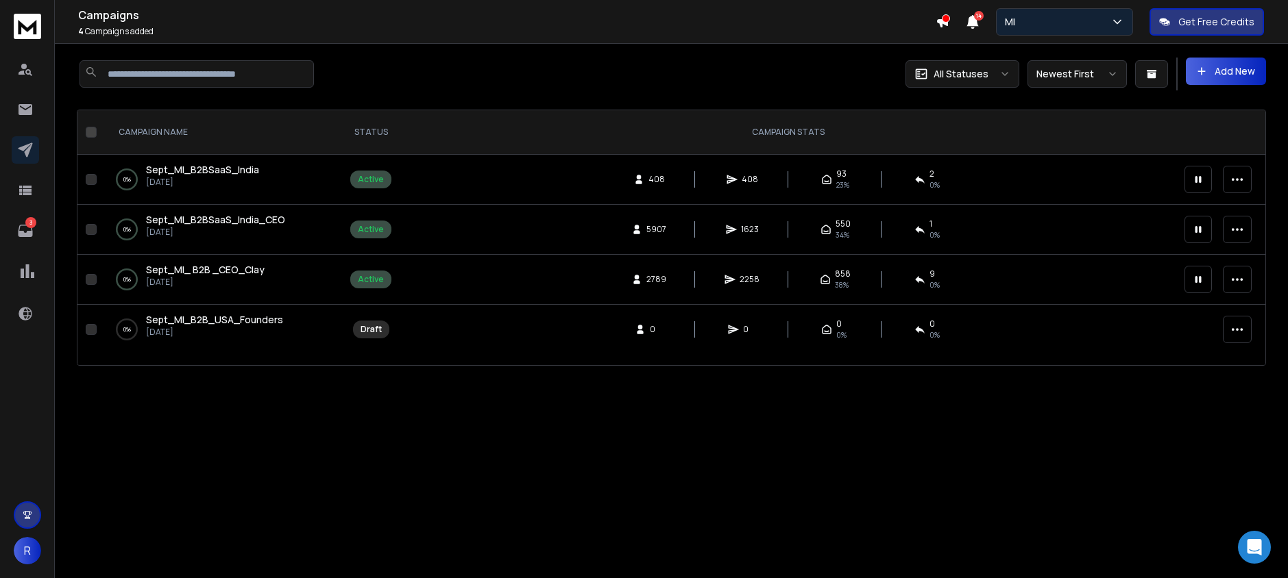
click at [1070, 24] on div "MI" at bounding box center [1064, 22] width 119 height 14
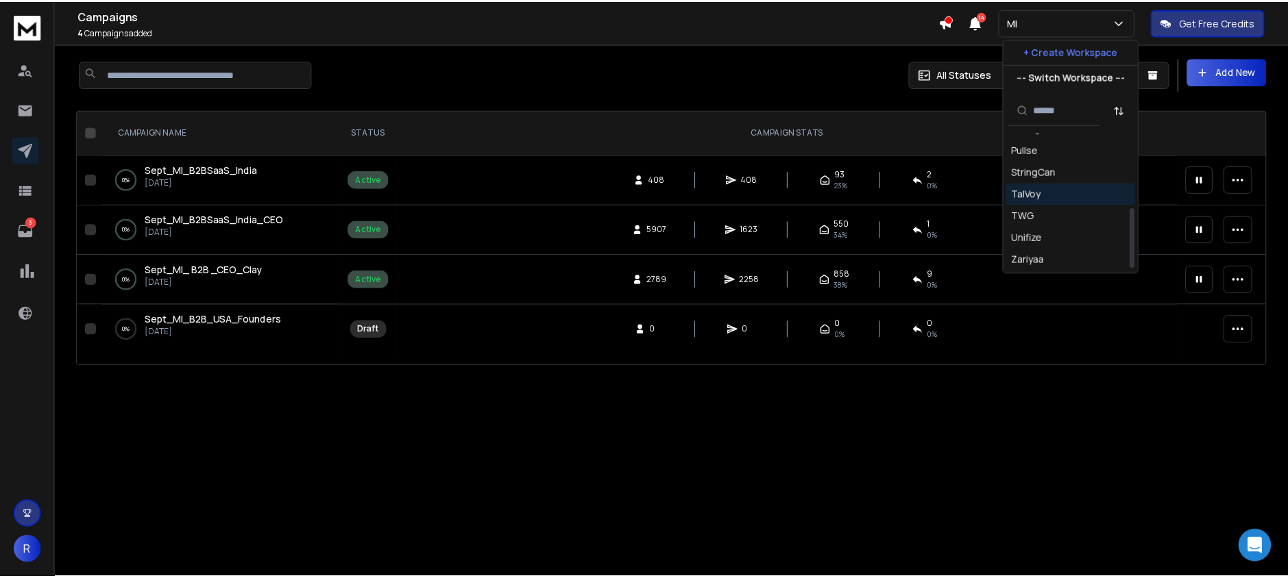
scroll to position [161, 0]
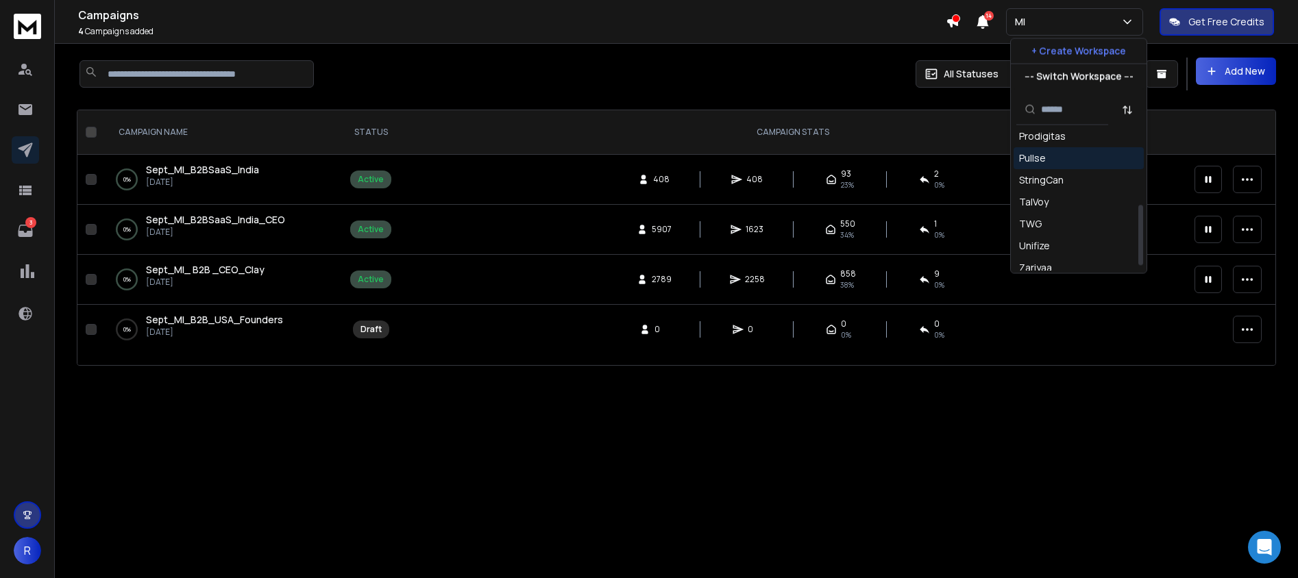
click at [1038, 148] on div "Pullse" at bounding box center [1079, 159] width 130 height 22
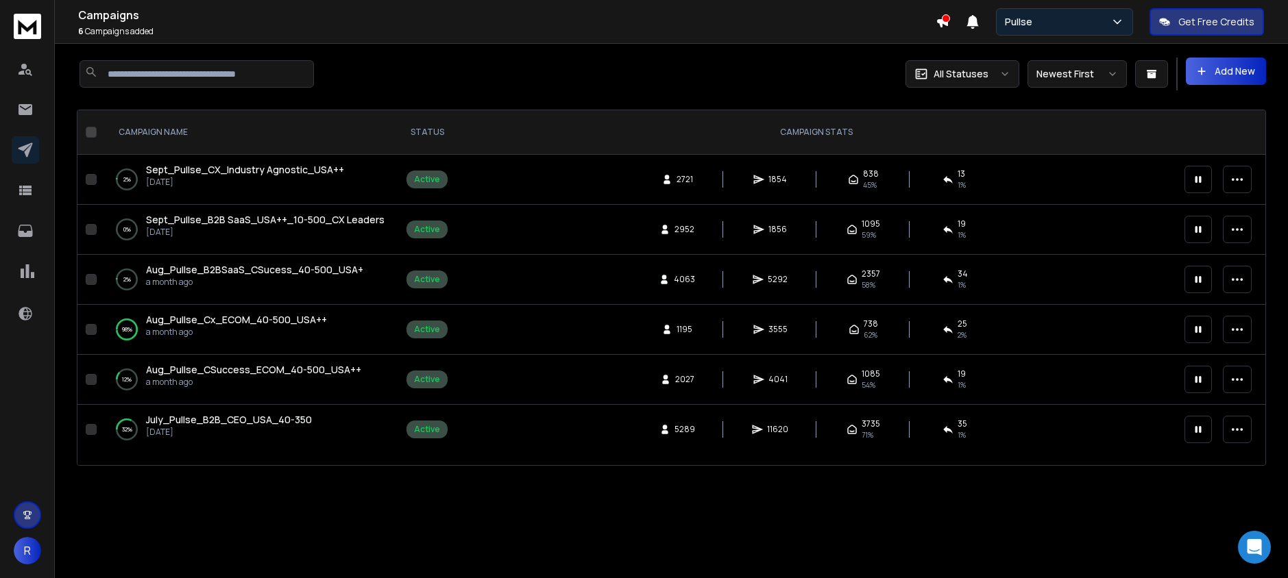
click at [1064, 30] on button "Pullse" at bounding box center [1064, 21] width 137 height 27
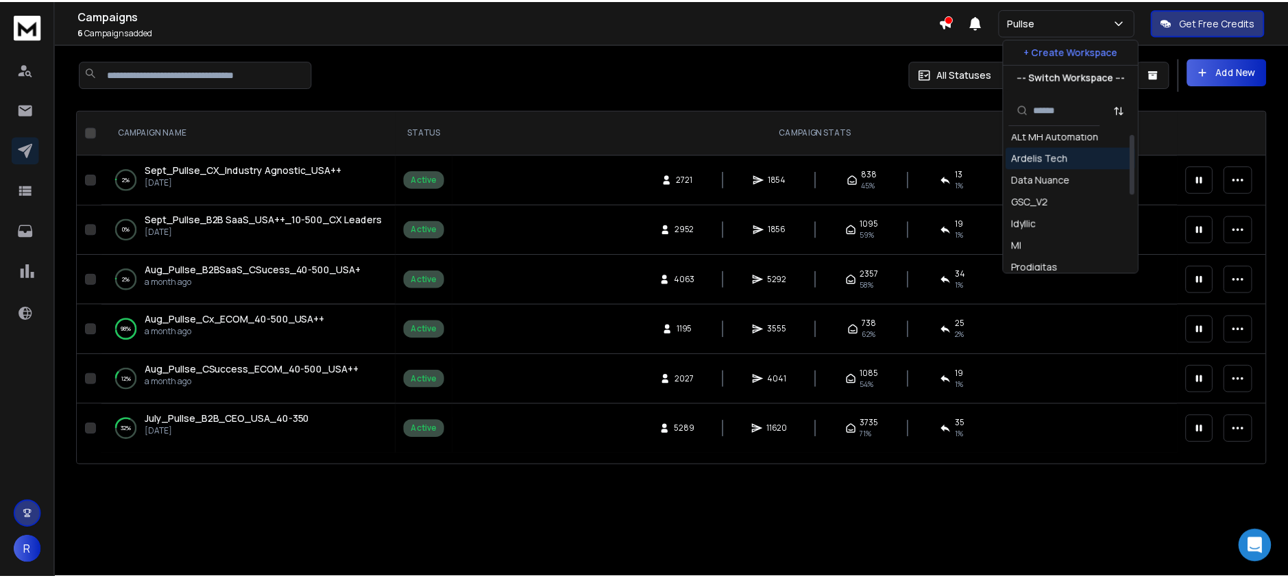
scroll to position [170, 0]
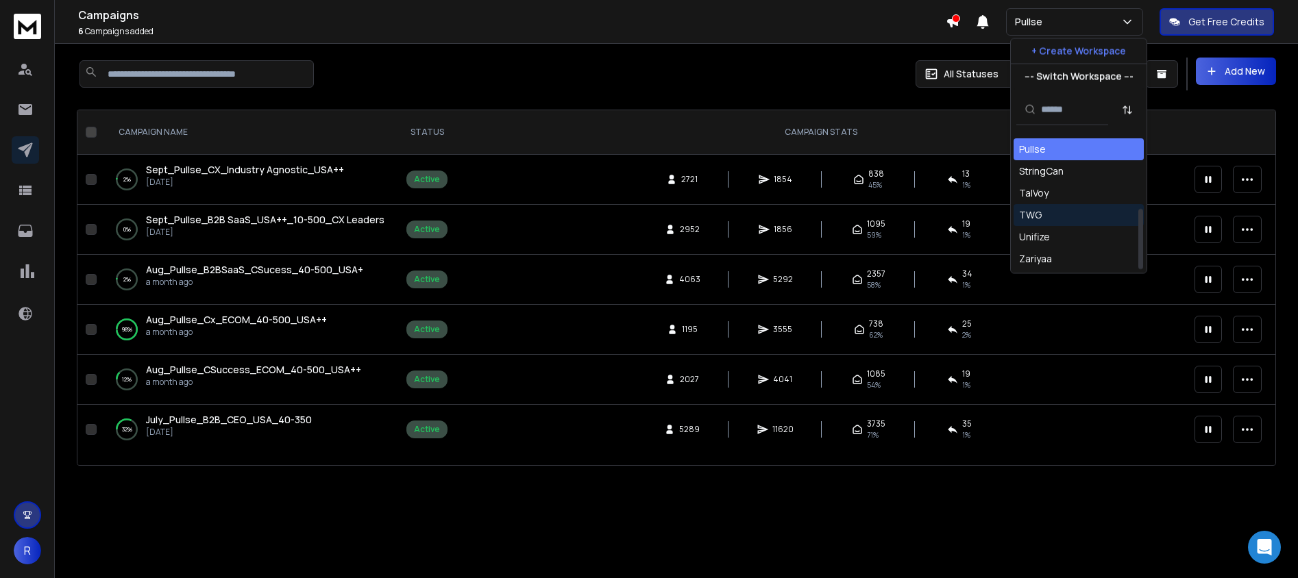
click at [1055, 221] on div "TWG" at bounding box center [1079, 216] width 130 height 22
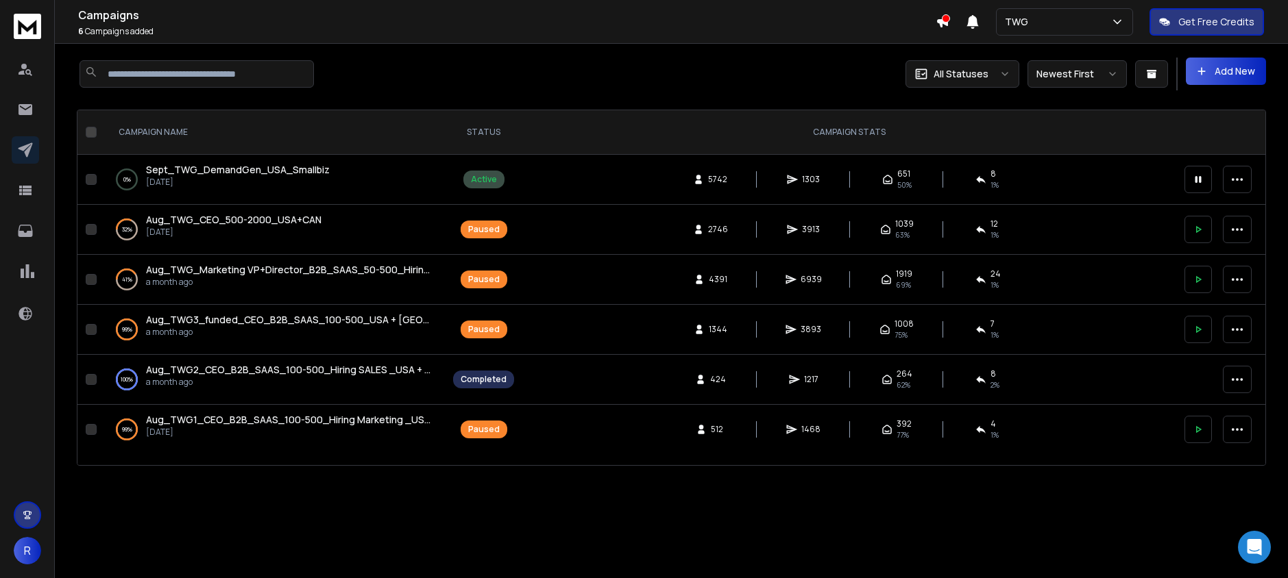
click at [223, 180] on p "[DATE]" at bounding box center [238, 182] width 184 height 11
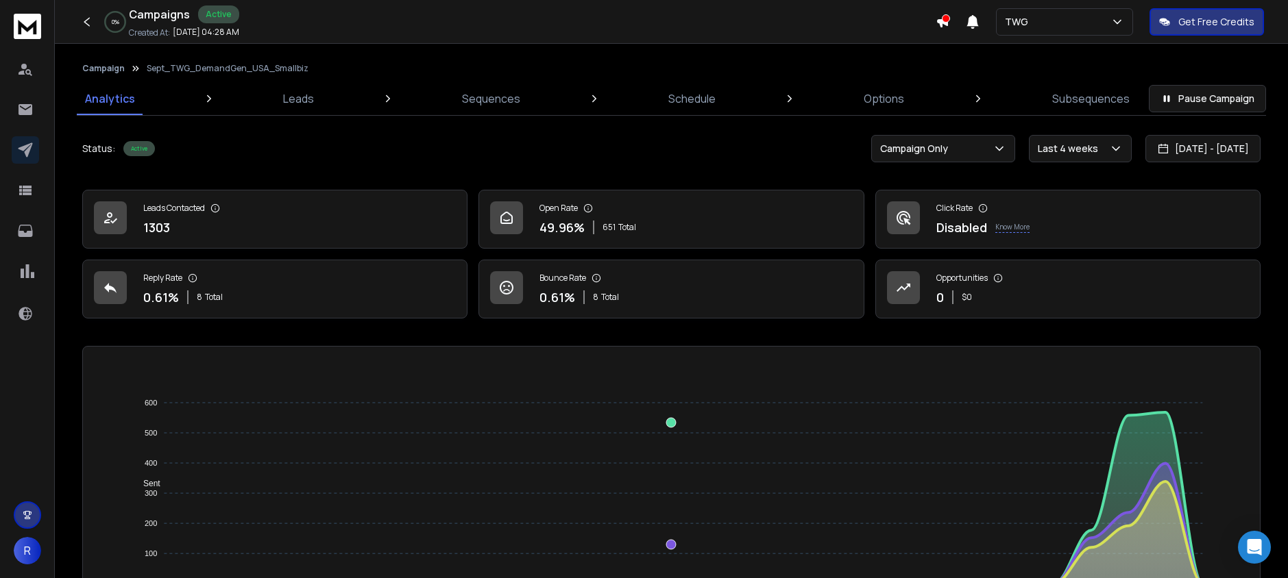
scroll to position [14, 0]
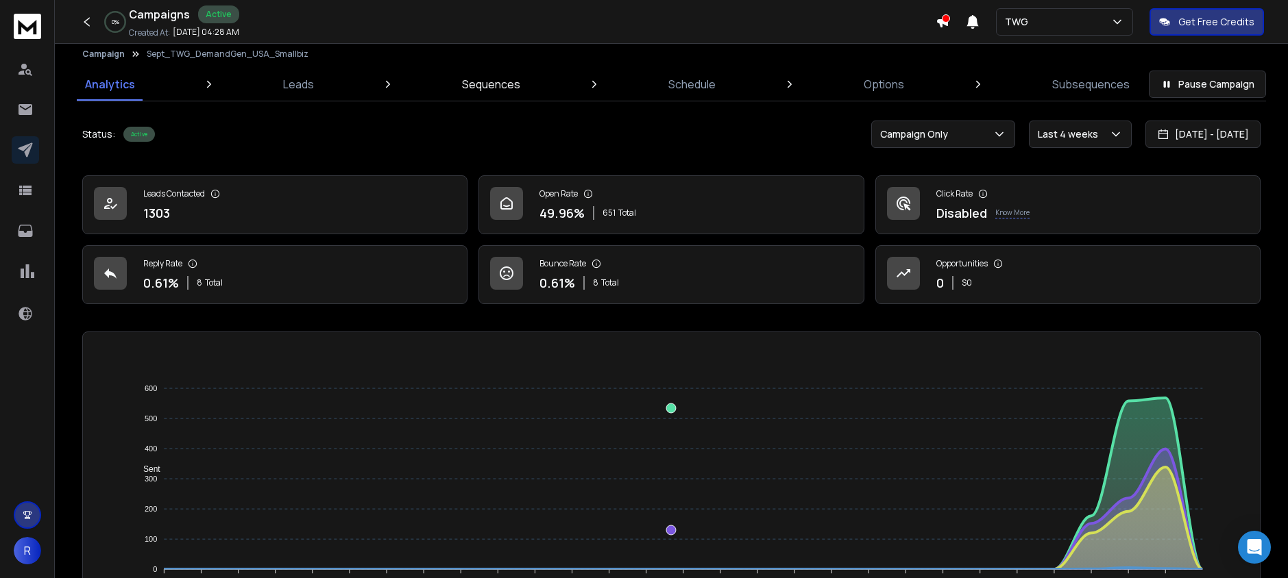
click at [507, 82] on p "Sequences" at bounding box center [491, 84] width 58 height 16
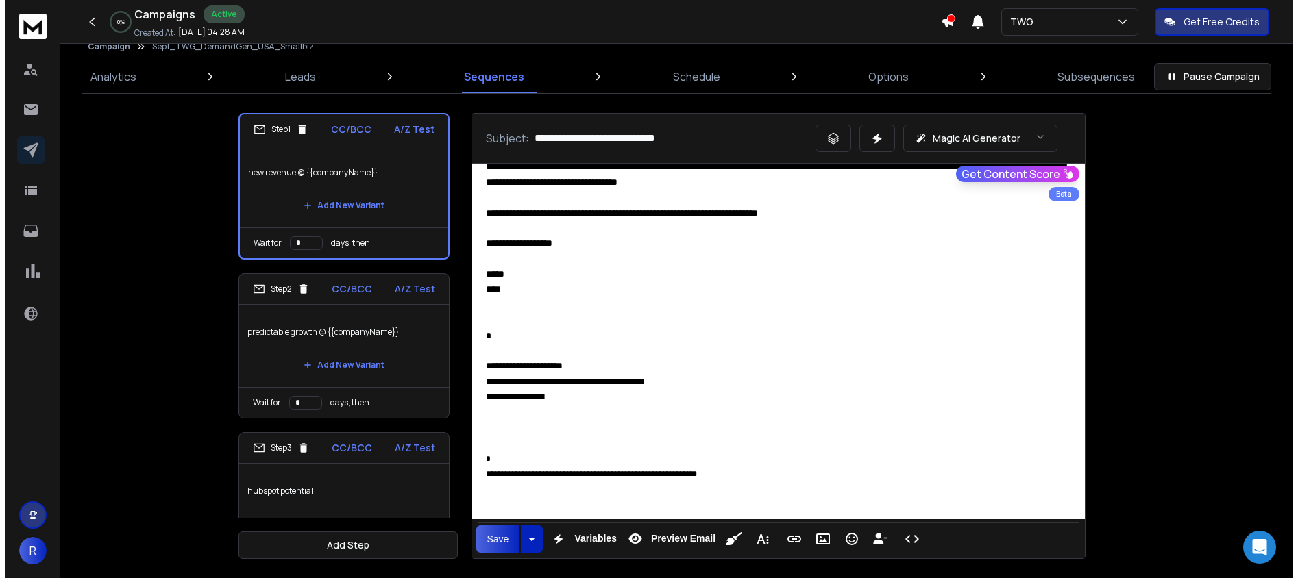
scroll to position [103, 0]
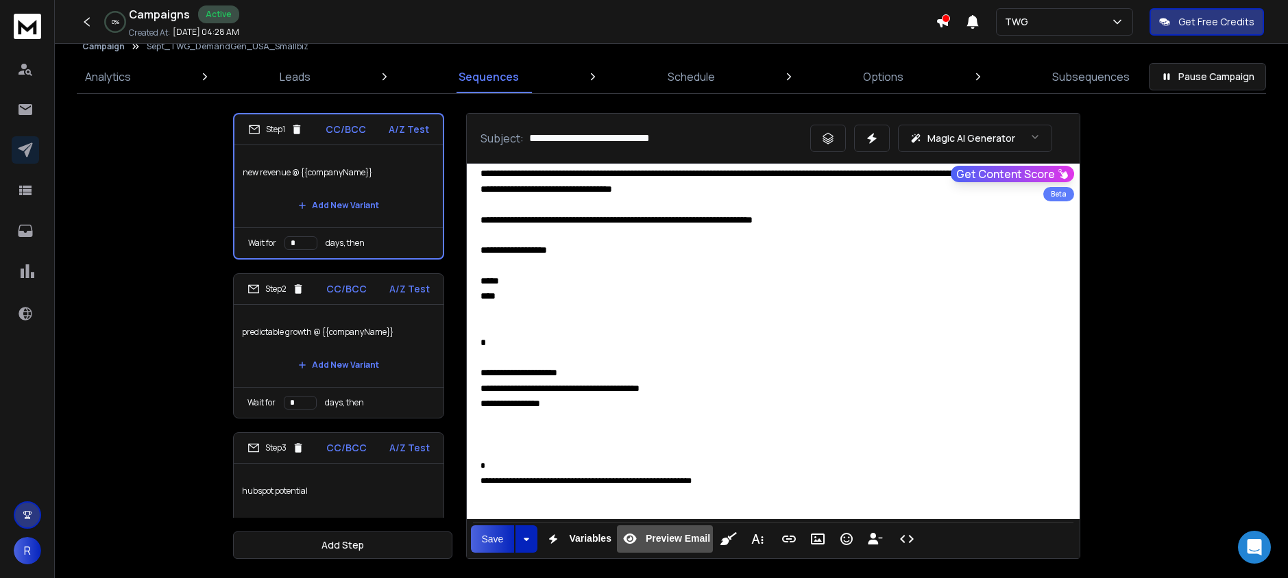
click at [679, 538] on span "Preview Email" at bounding box center [678, 539] width 70 height 12
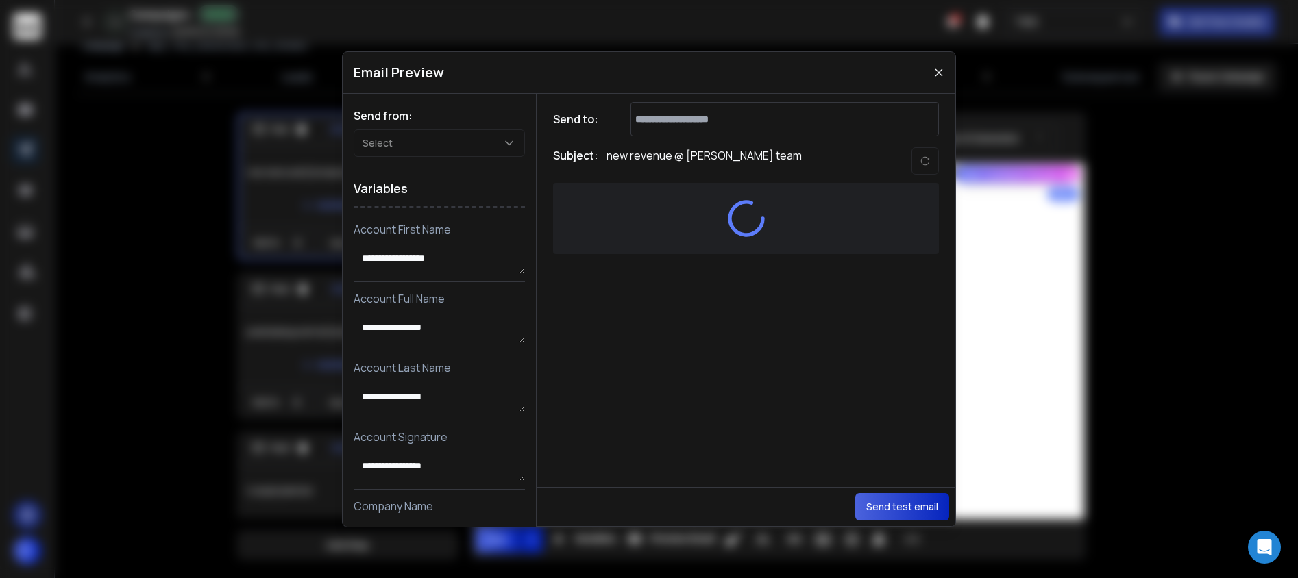
type textarea "*********"
type textarea "**********"
type textarea "****"
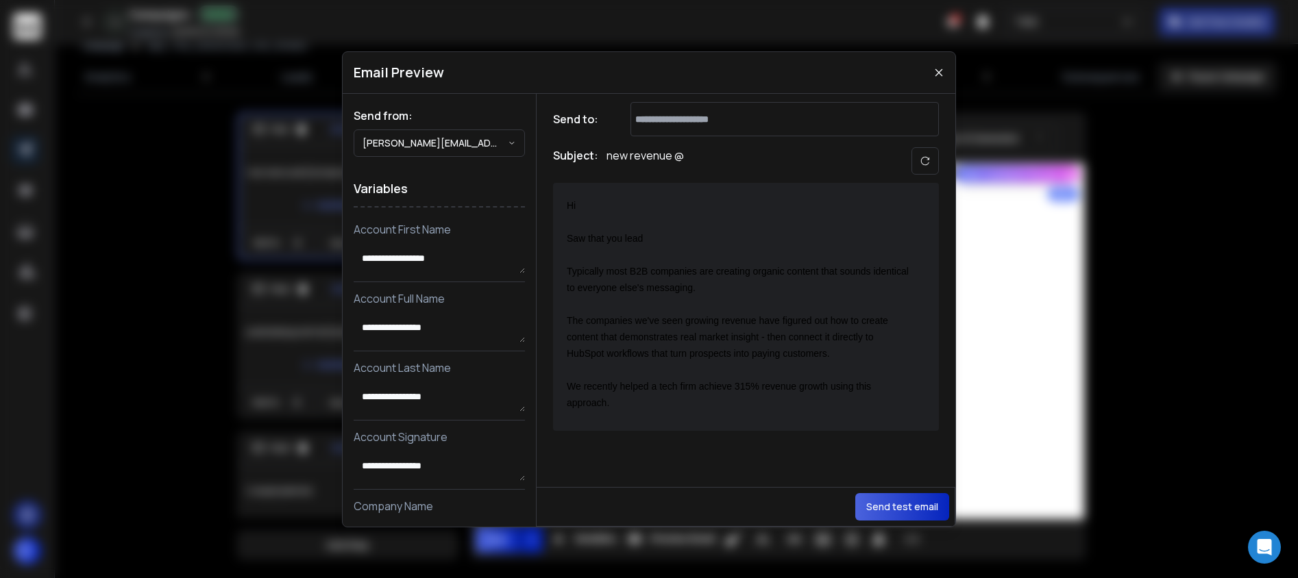
type textarea "****"
type textarea "**********"
type textarea "*******"
type textarea "**********"
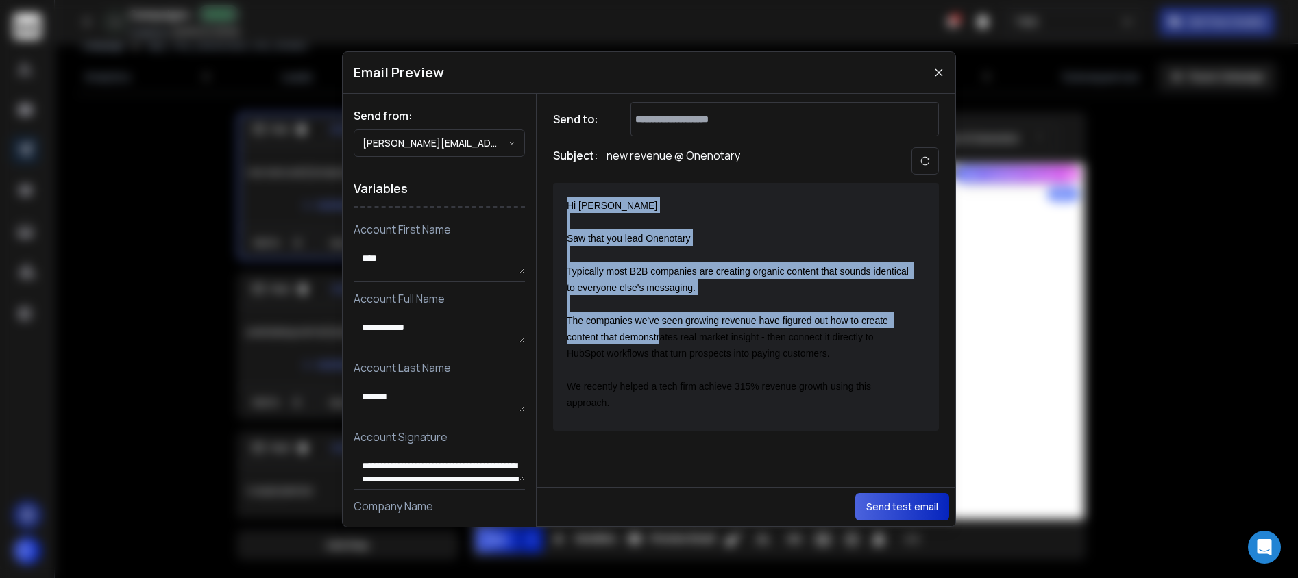
scroll to position [292, 0]
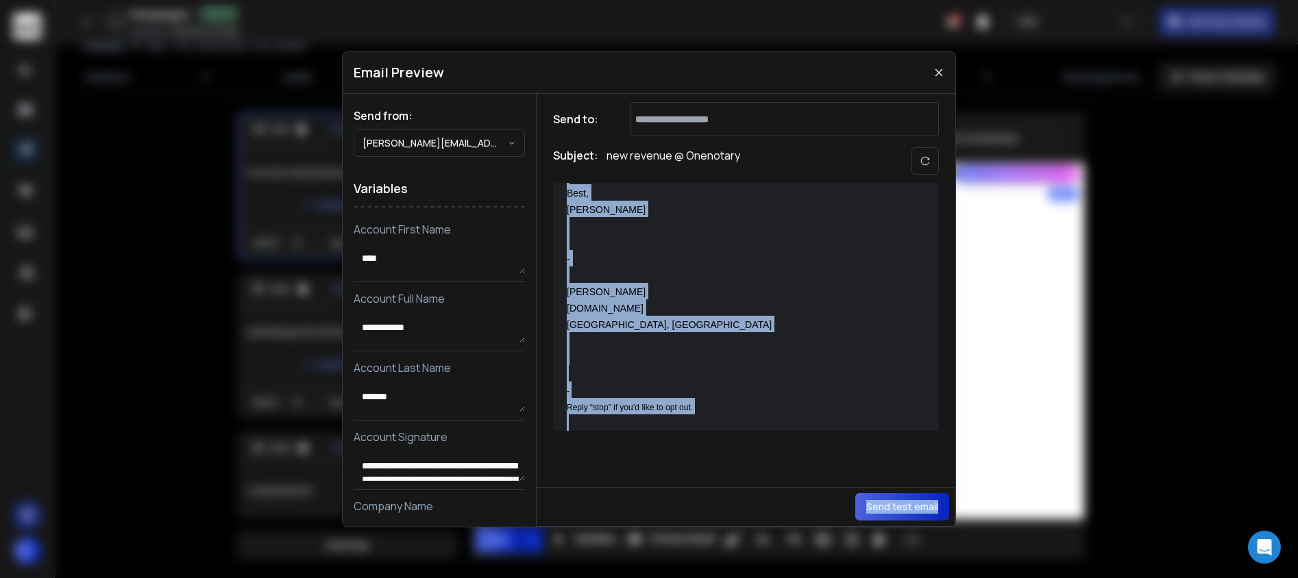
drag, startPoint x: 574, startPoint y: 195, endPoint x: 892, endPoint y: 527, distance: 460.0
click at [892, 527] on div "**********" at bounding box center [649, 289] width 614 height 476
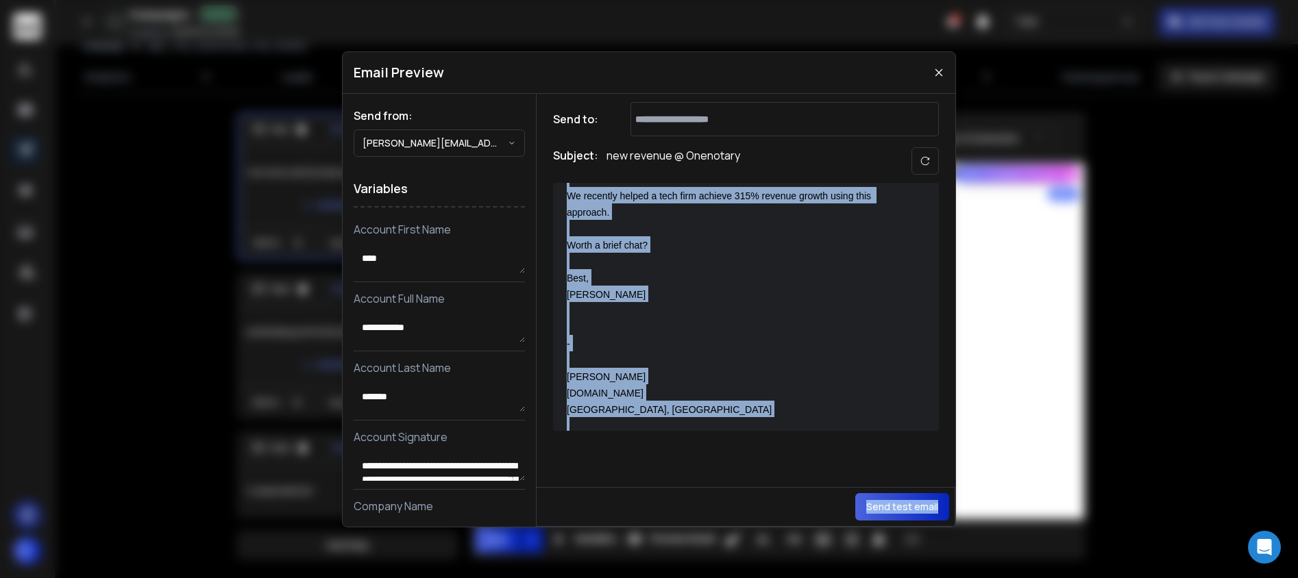
scroll to position [188, 0]
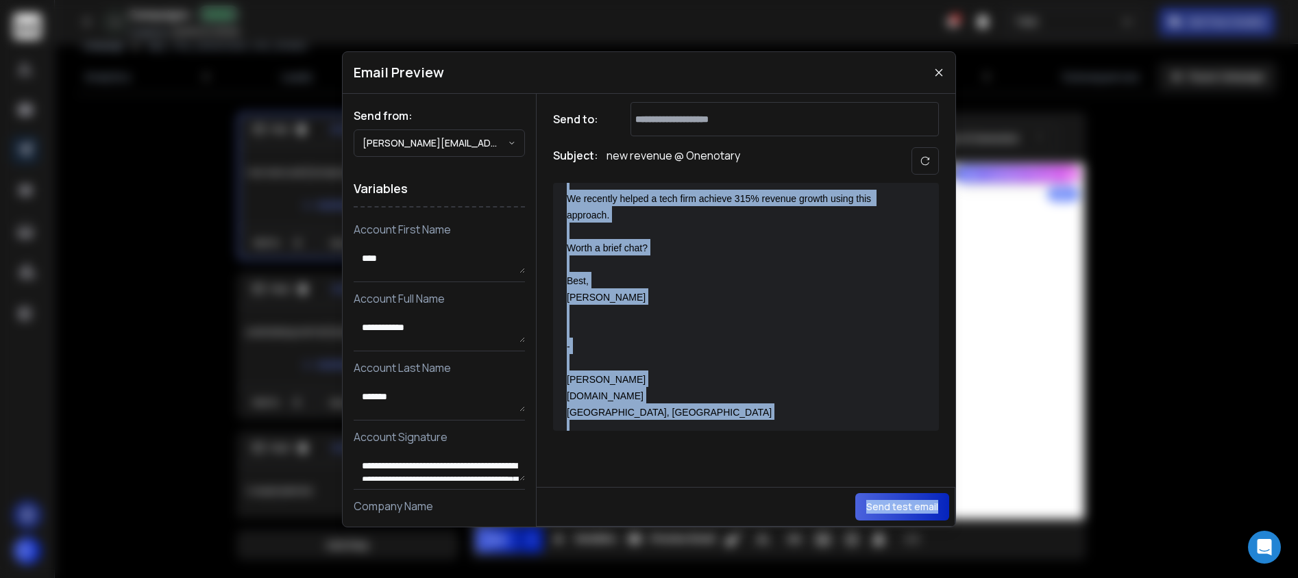
click at [735, 344] on div "Hi Ivan Saw that you lead Onenotary Typically most B2B companies are creating o…" at bounding box center [738, 255] width 343 height 493
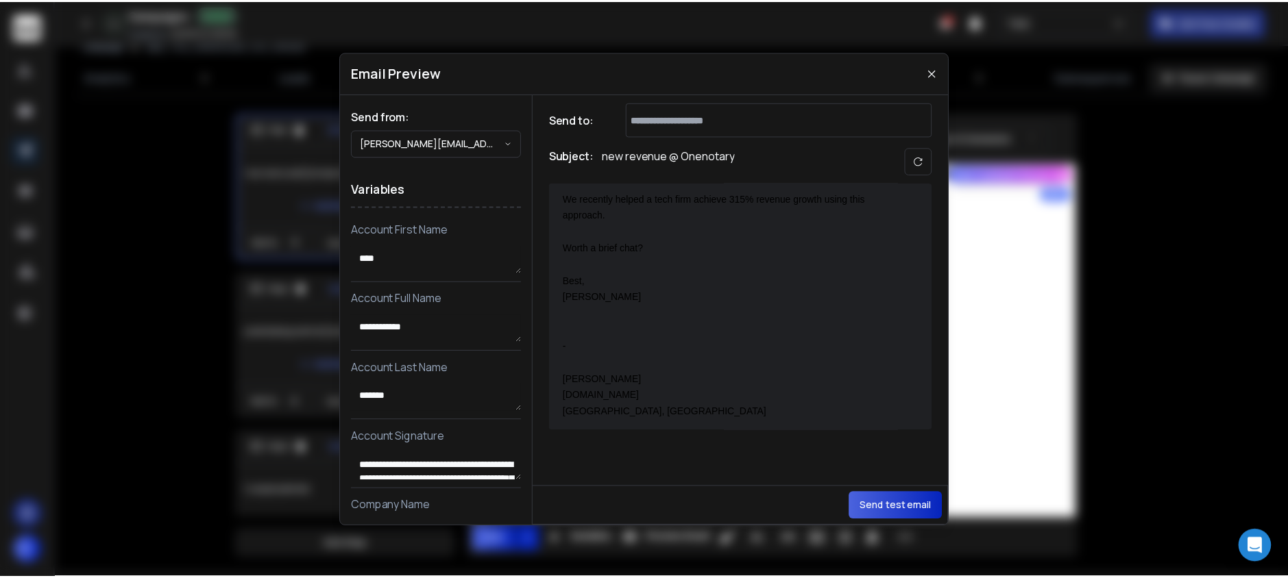
scroll to position [251, 0]
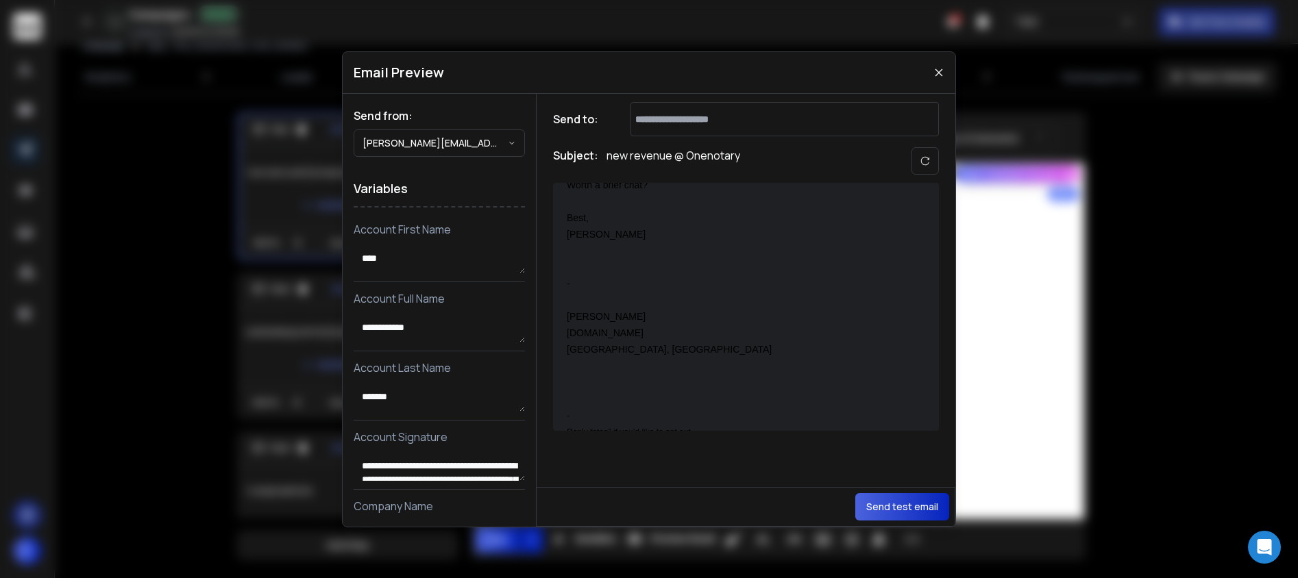
click at [940, 75] on icon at bounding box center [938, 72] width 11 height 11
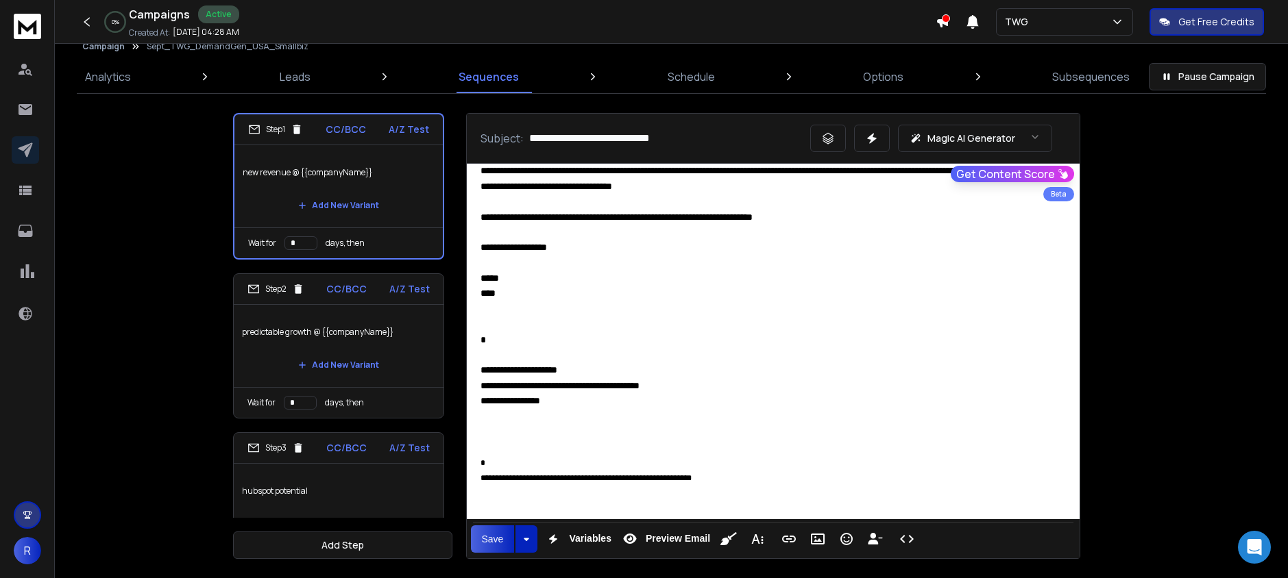
scroll to position [118, 0]
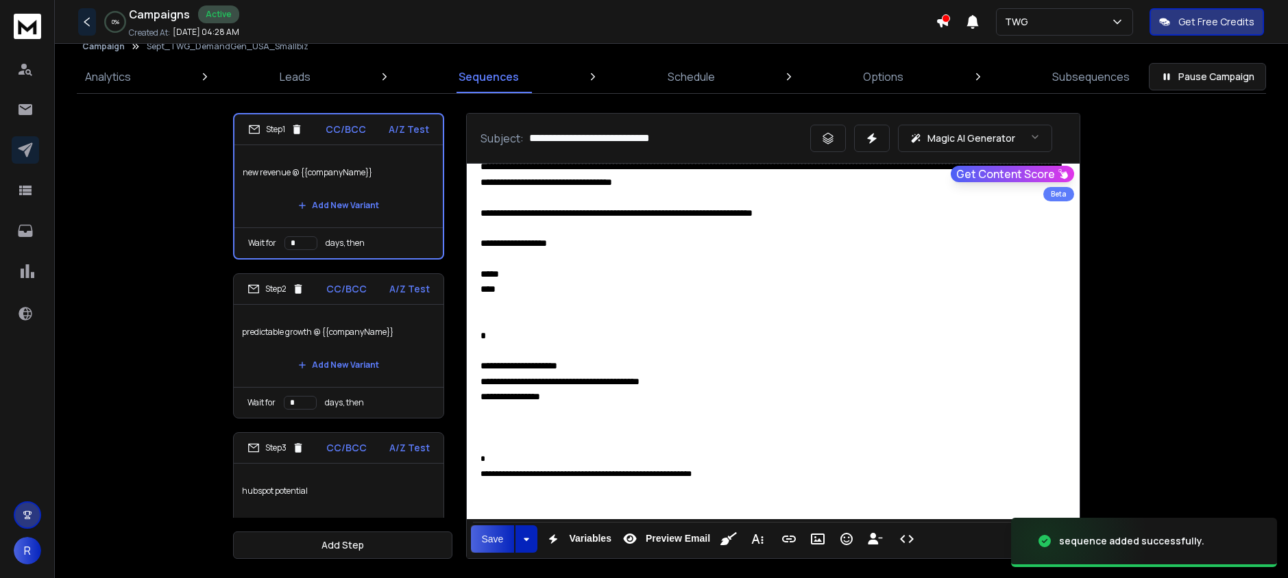
click at [88, 13] on button at bounding box center [87, 21] width 18 height 27
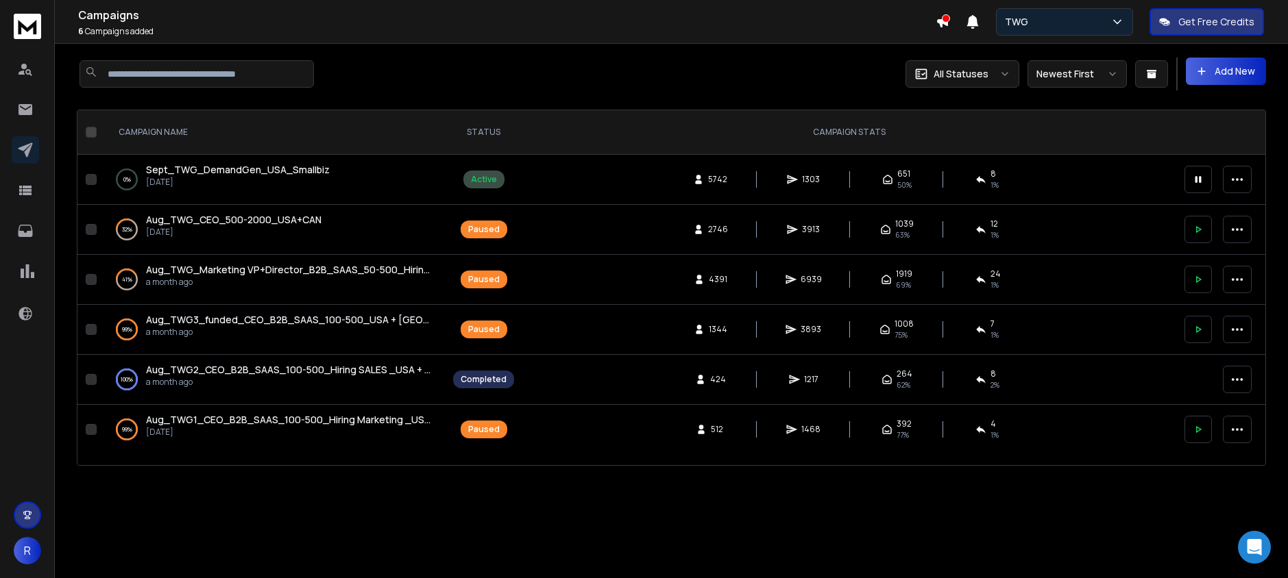
click at [1030, 19] on p "TWG" at bounding box center [1019, 22] width 29 height 14
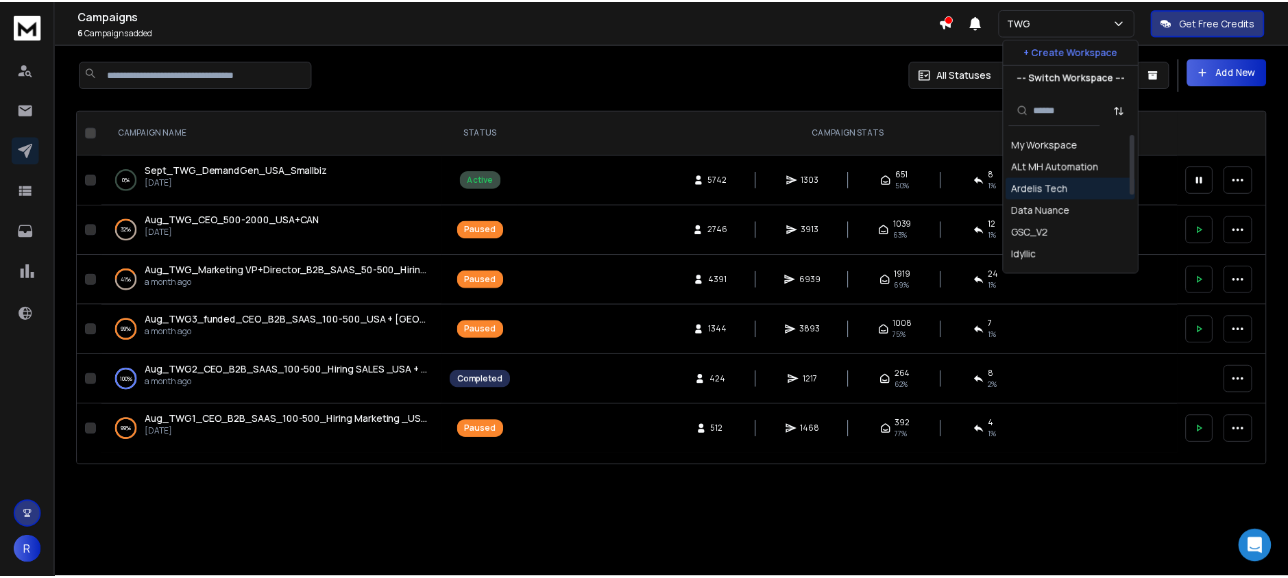
scroll to position [158, 0]
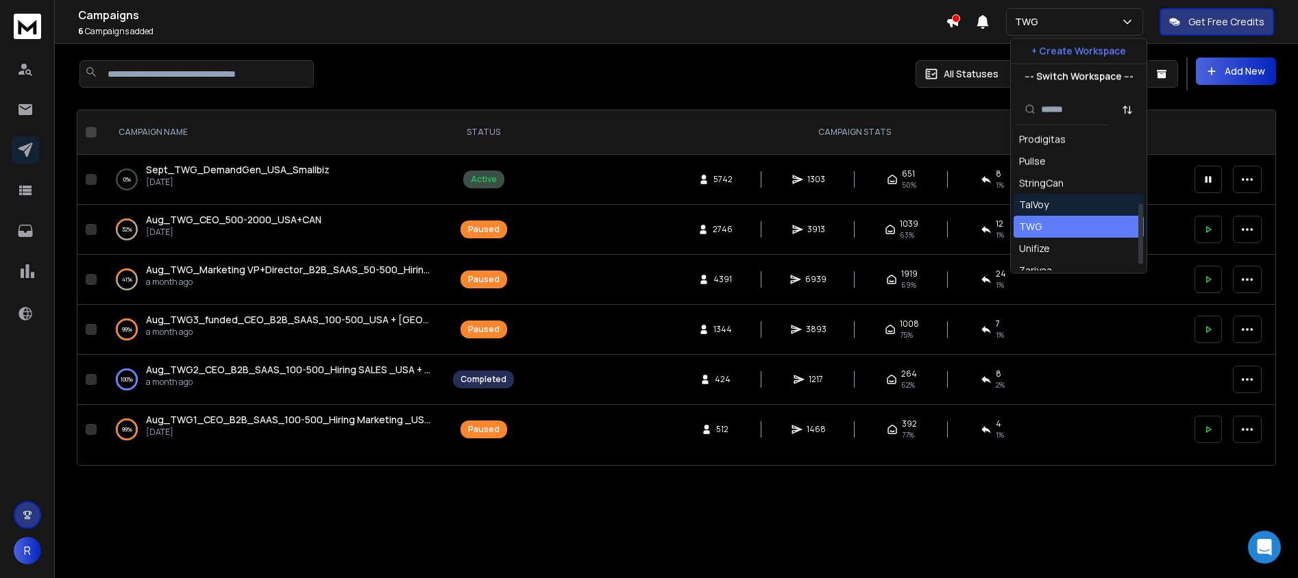
click at [1058, 199] on div "TalVoy" at bounding box center [1079, 206] width 130 height 22
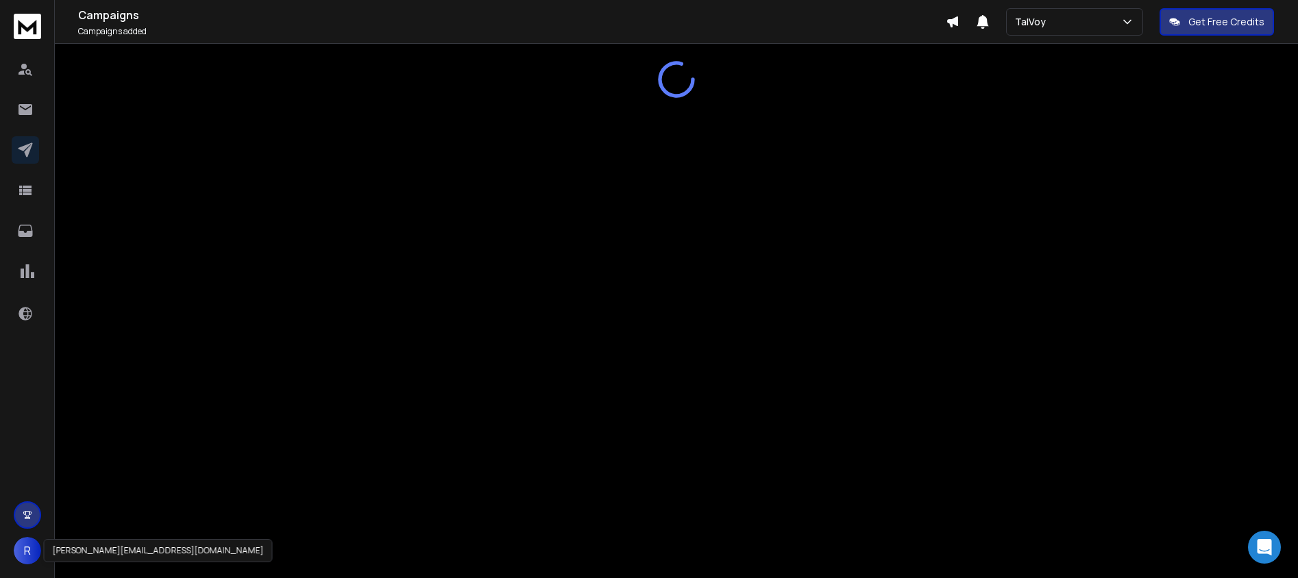
click at [38, 542] on button "R" at bounding box center [27, 550] width 27 height 27
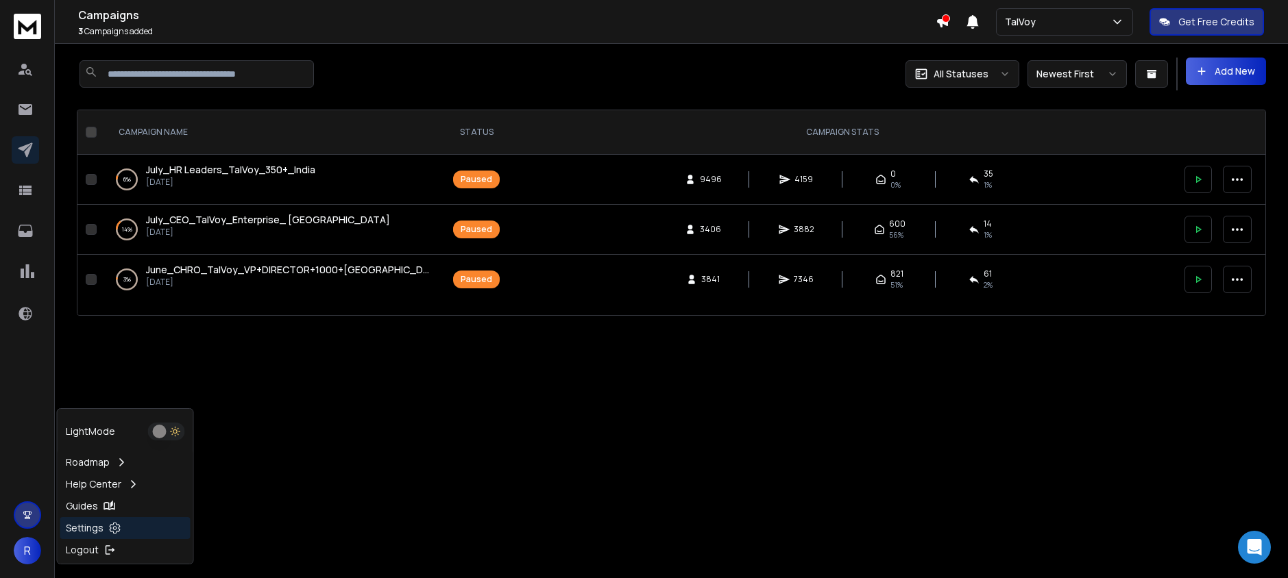
click at [114, 520] on div "Settings" at bounding box center [125, 528] width 130 height 22
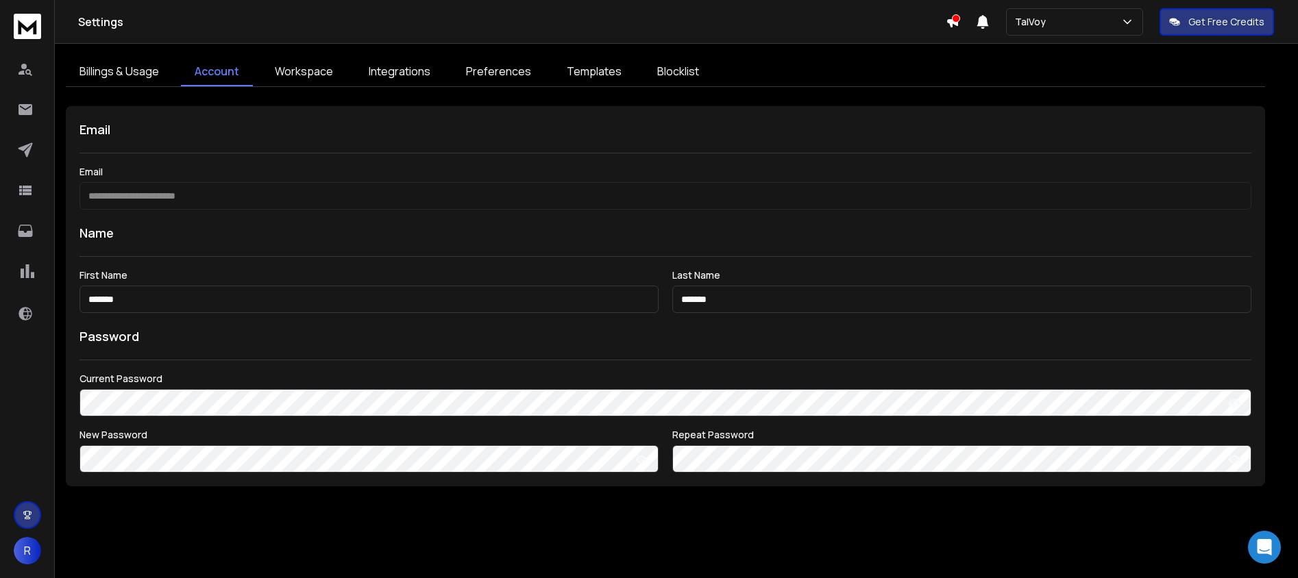
click at [302, 74] on link "Workspace" at bounding box center [304, 72] width 86 height 29
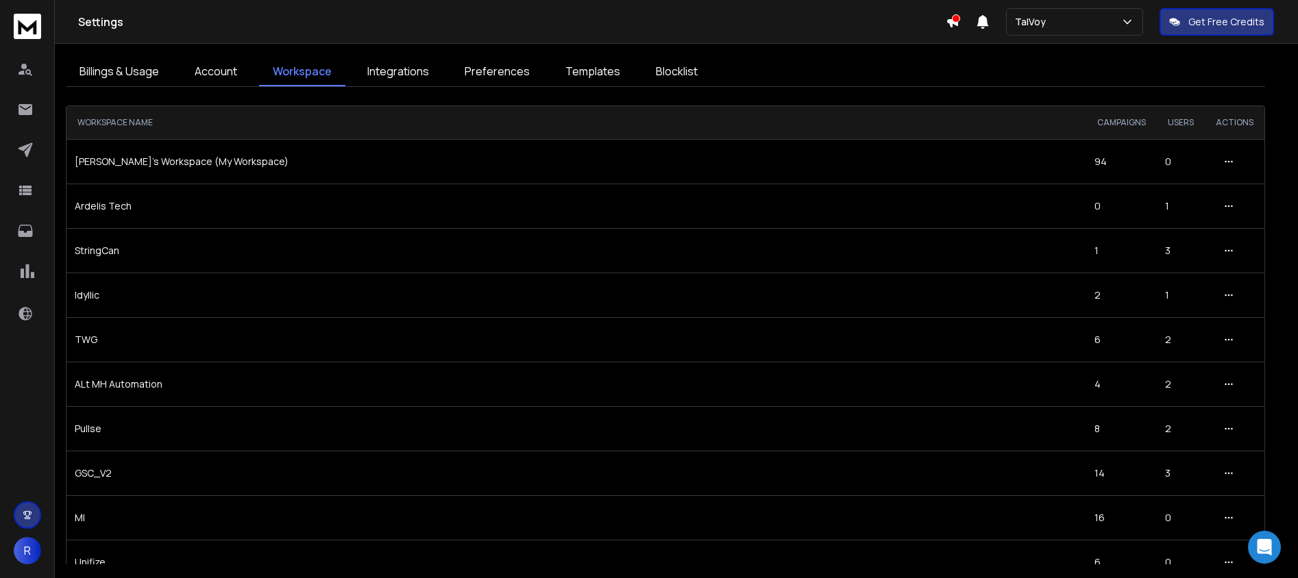
scroll to position [240, 0]
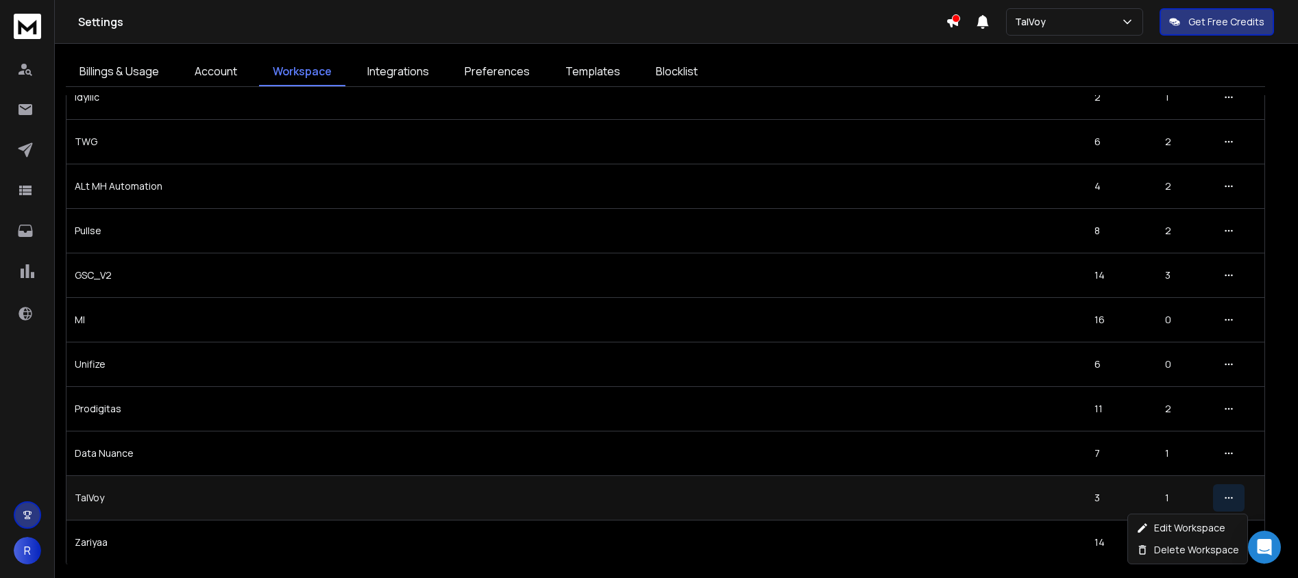
click at [1235, 498] on button "button" at bounding box center [1229, 498] width 32 height 27
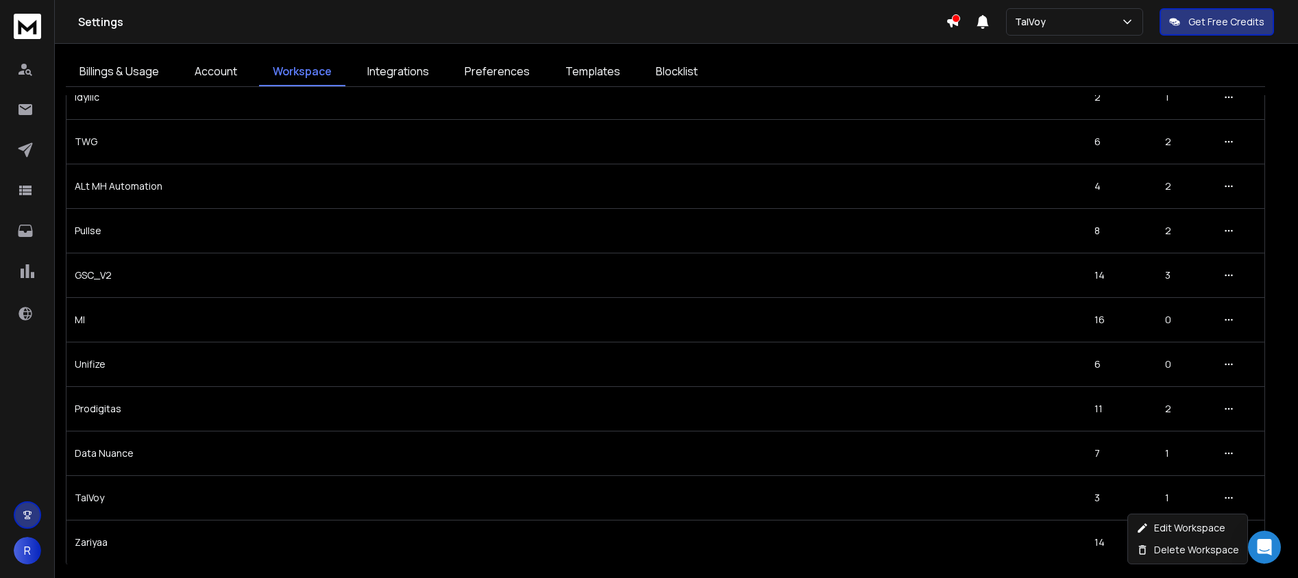
click at [38, 396] on div "R" at bounding box center [27, 289] width 55 height 578
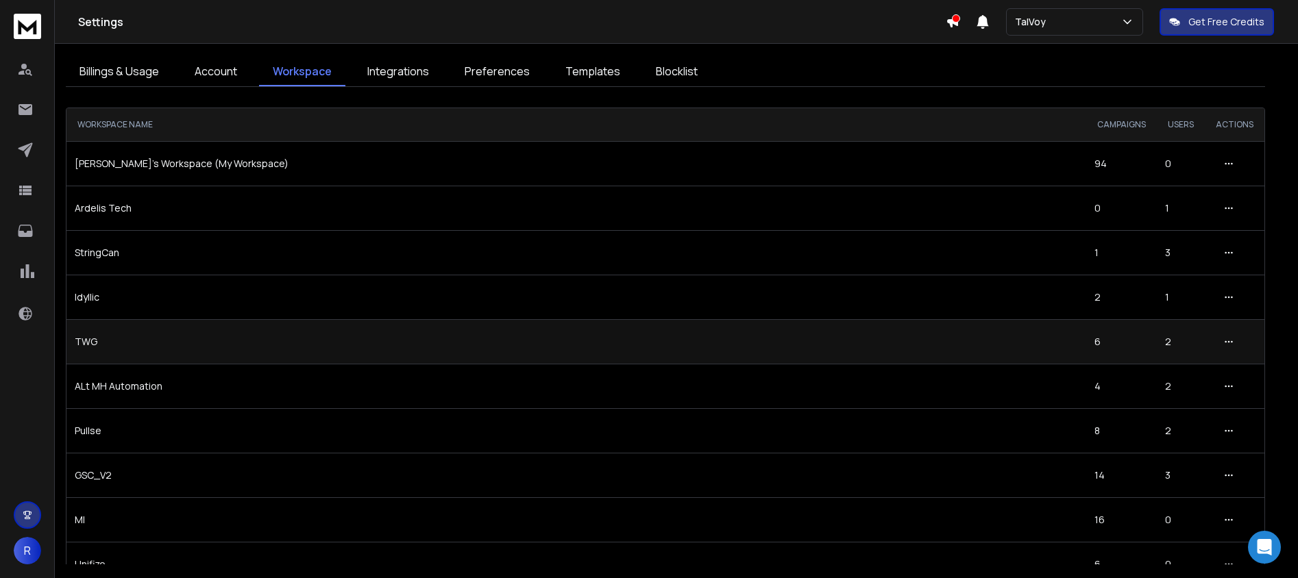
scroll to position [0, 0]
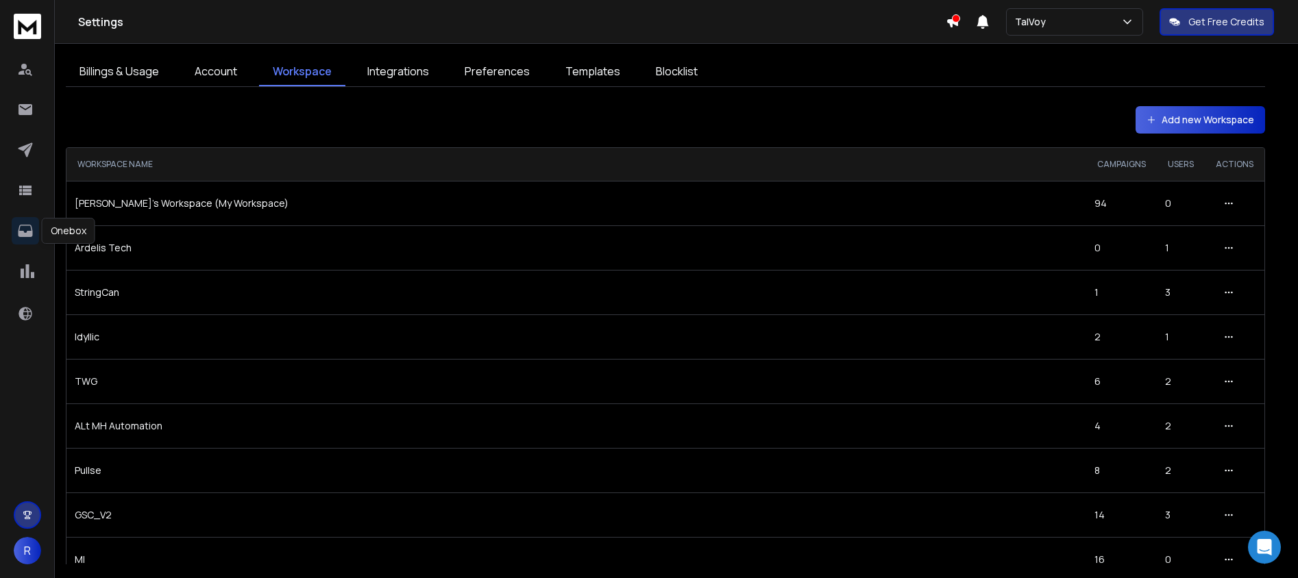
click at [25, 232] on icon at bounding box center [25, 231] width 14 height 12
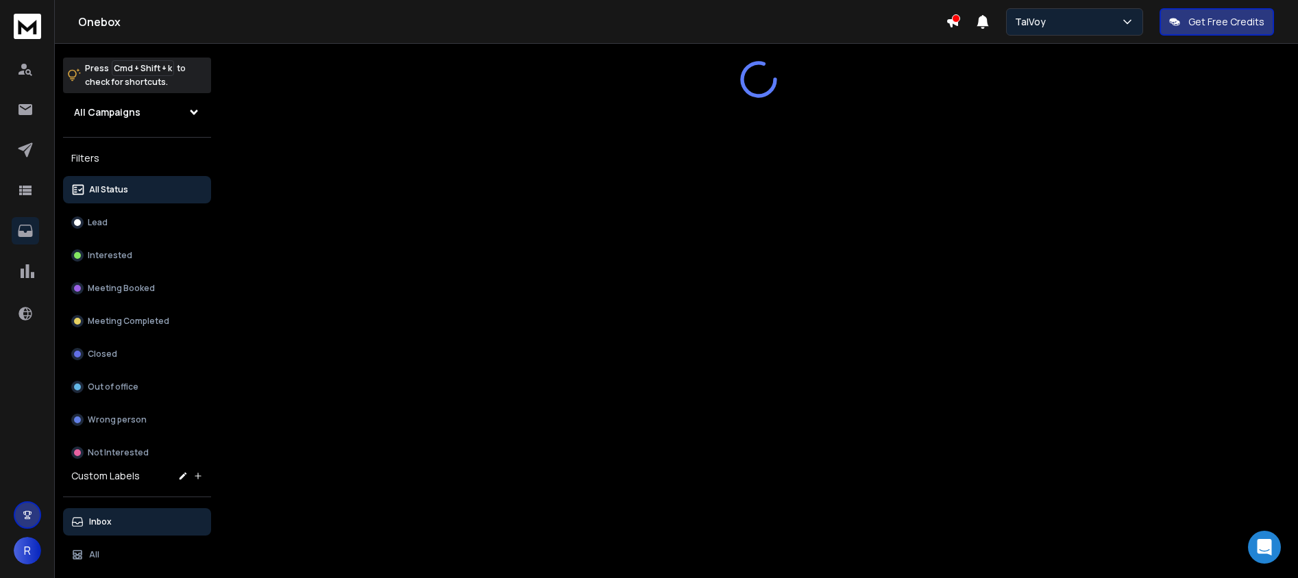
click at [1111, 15] on div "TalVoy" at bounding box center [1074, 22] width 119 height 14
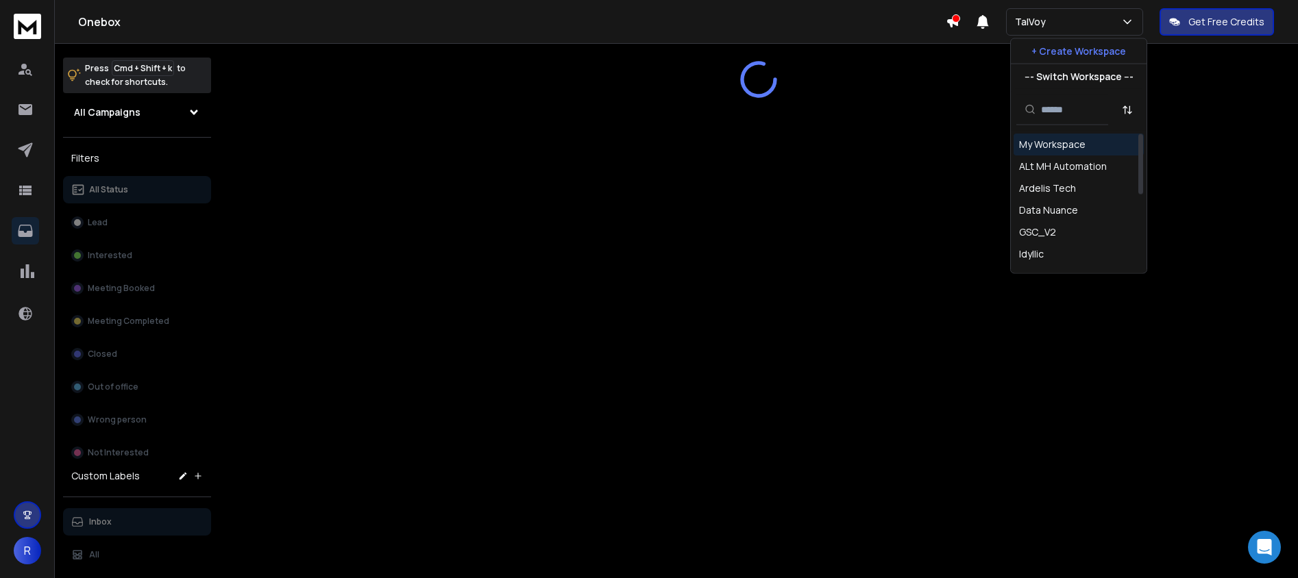
click at [1064, 154] on div "My Workspace" at bounding box center [1079, 145] width 130 height 22
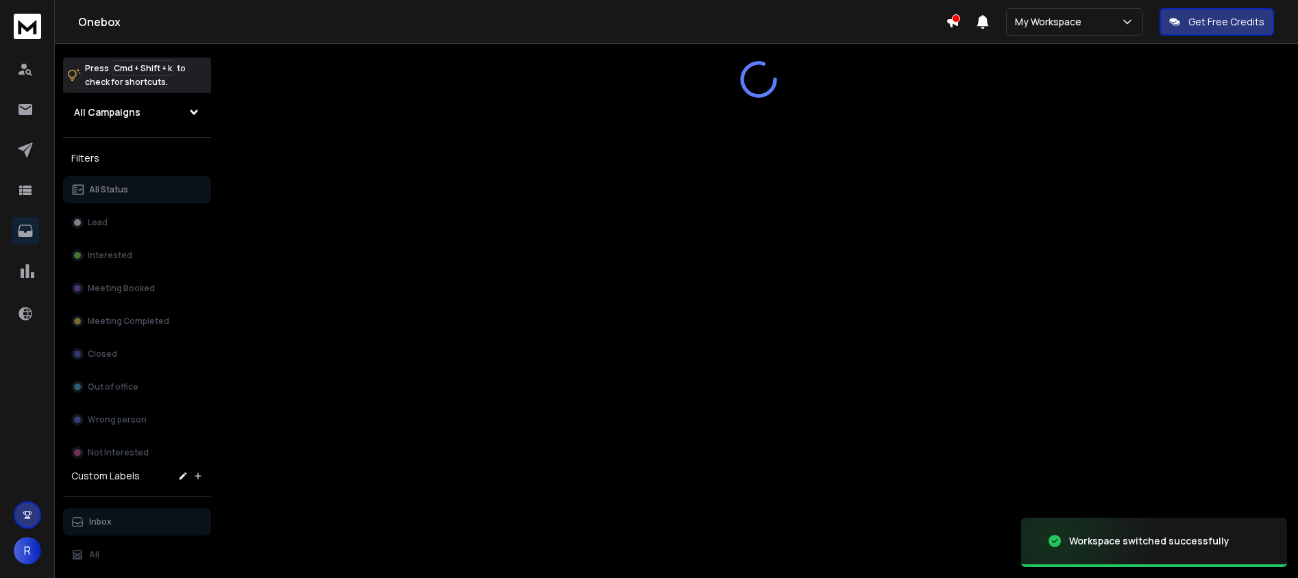
click at [539, 145] on div "Press Cmd + Shift + k to check for shortcuts. All Campaigns All Campaigns Filte…" at bounding box center [676, 333] width 1243 height 578
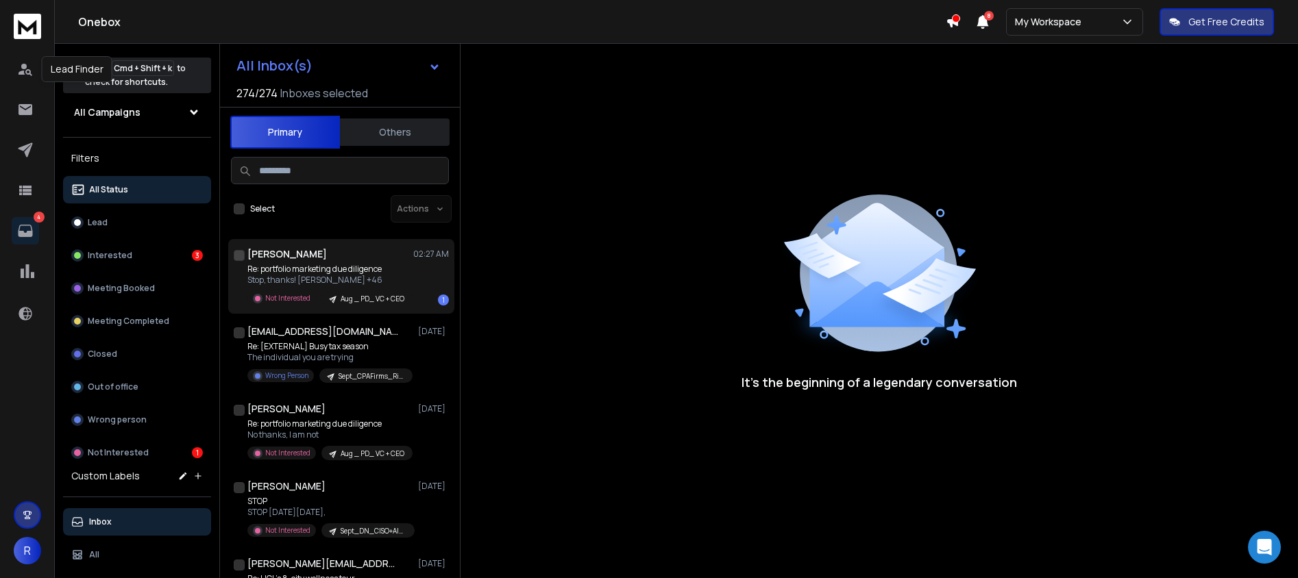
click at [392, 254] on div "[PERSON_NAME] 02:27 AM" at bounding box center [348, 254] width 202 height 14
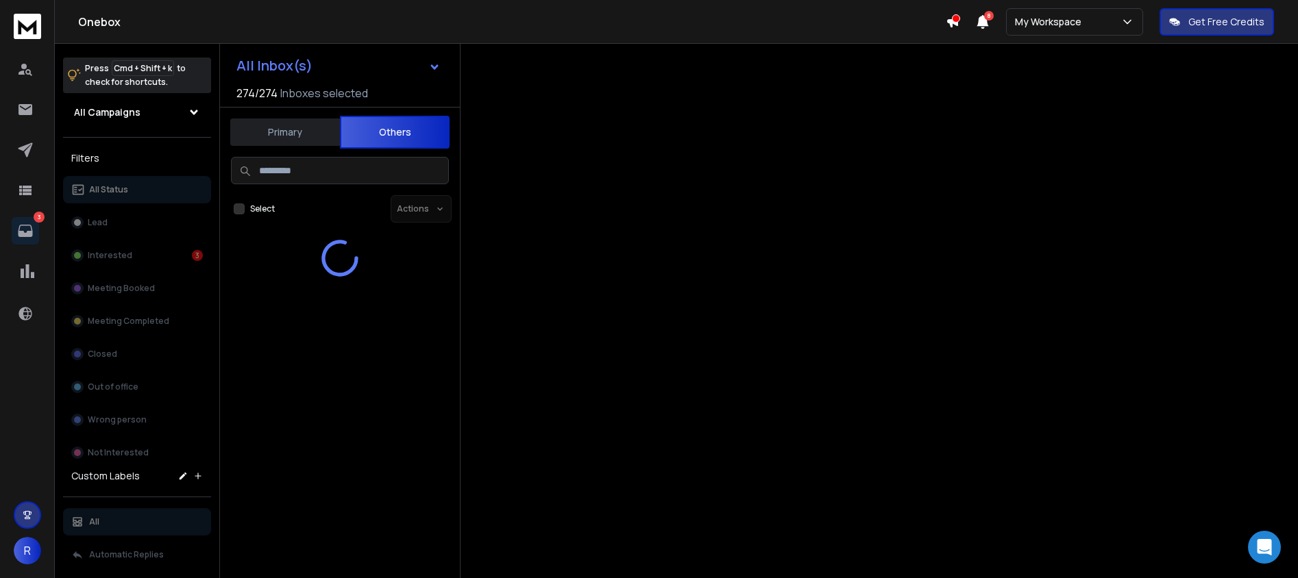
click at [394, 143] on button "Others" at bounding box center [395, 132] width 110 height 33
